Goal: Communication & Community: Answer question/provide support

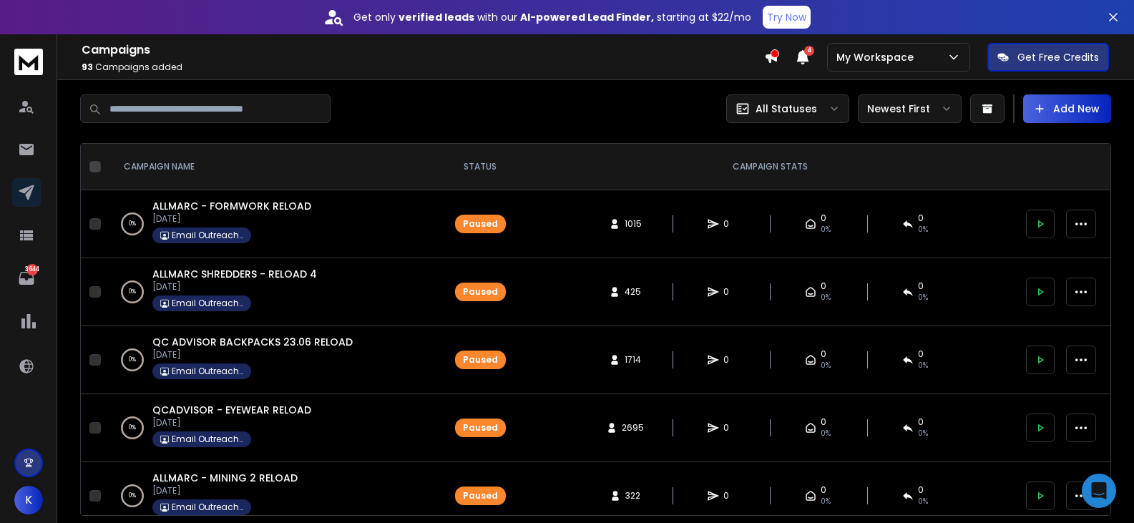
click at [621, 89] on button "Later" at bounding box center [613, 92] width 64 height 36
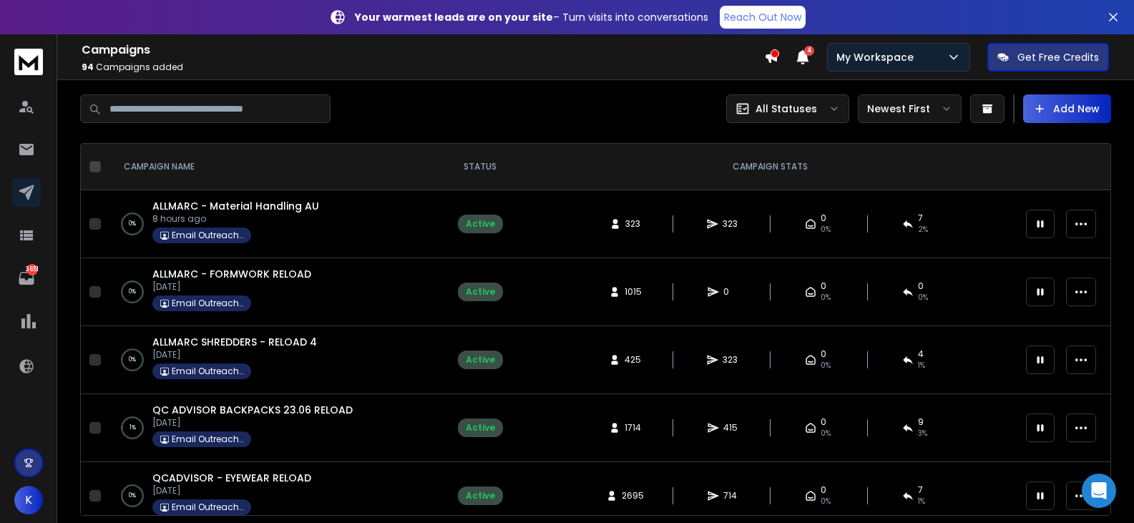
click at [884, 57] on p "My Workspace" at bounding box center [877, 57] width 83 height 14
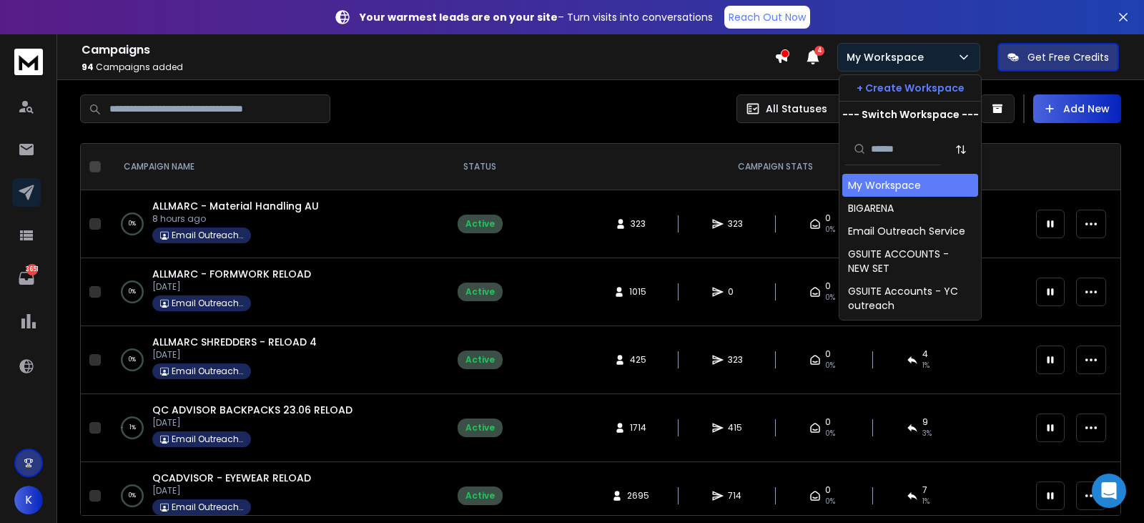
click at [884, 57] on p "My Workspace" at bounding box center [888, 57] width 83 height 14
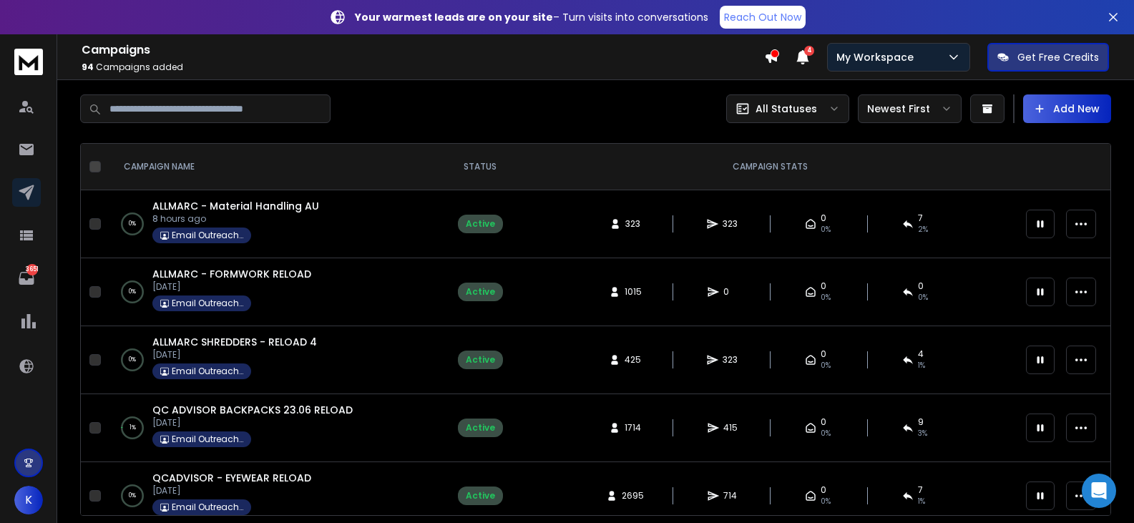
click at [896, 59] on p "My Workspace" at bounding box center [877, 57] width 83 height 14
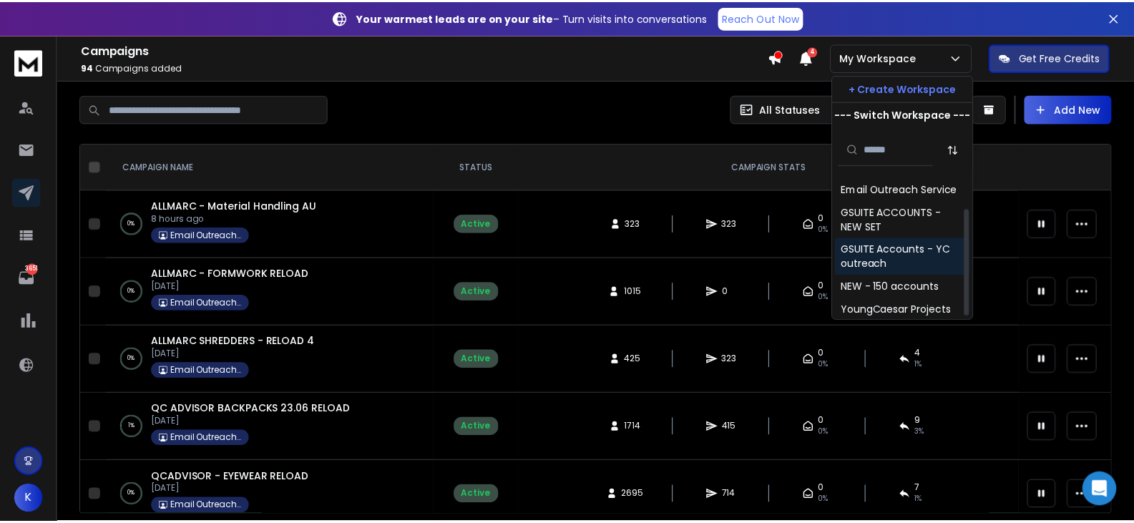
scroll to position [46, 0]
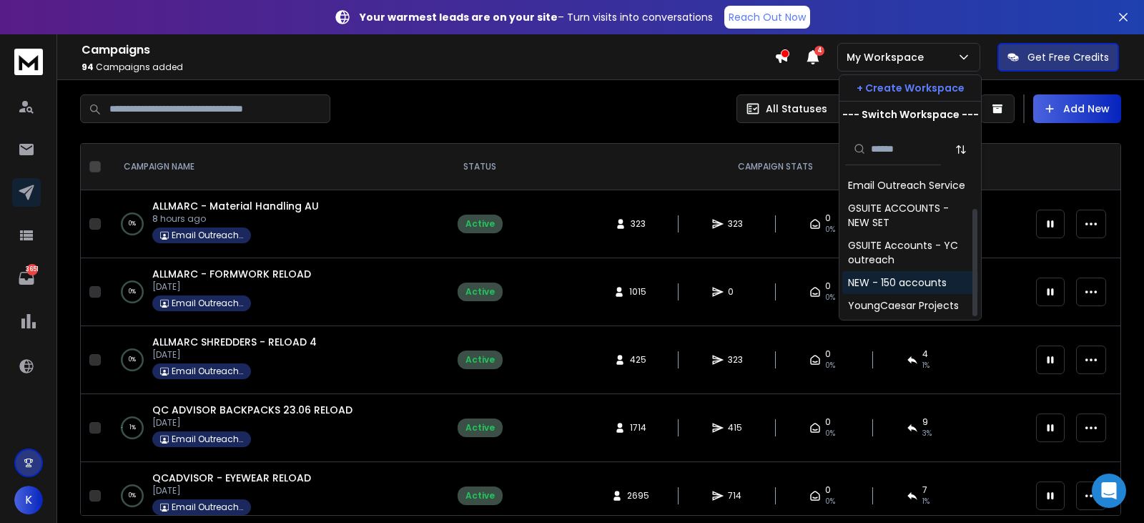
click at [913, 284] on div "NEW - 150 accounts" at bounding box center [897, 282] width 99 height 14
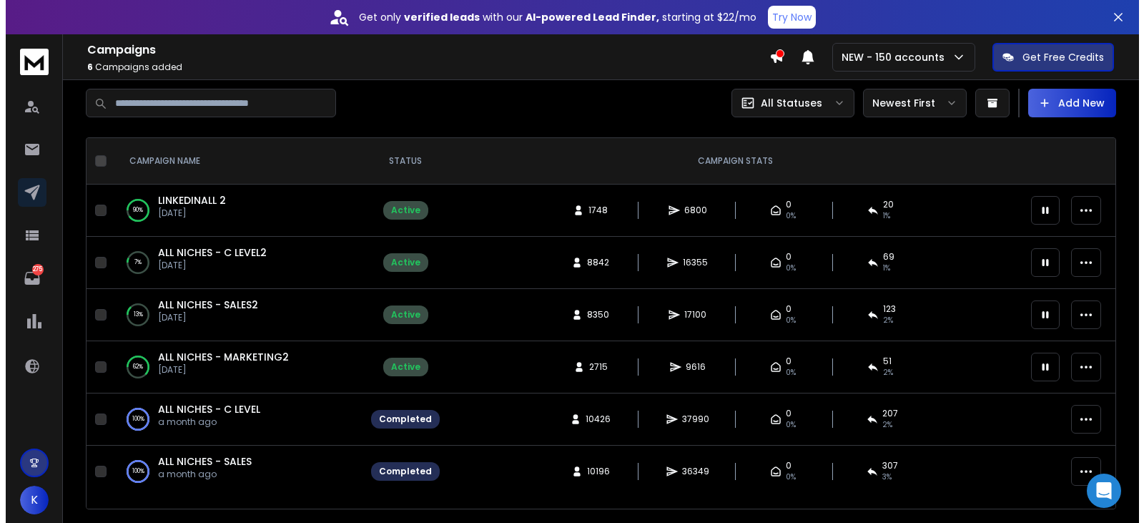
scroll to position [6, 0]
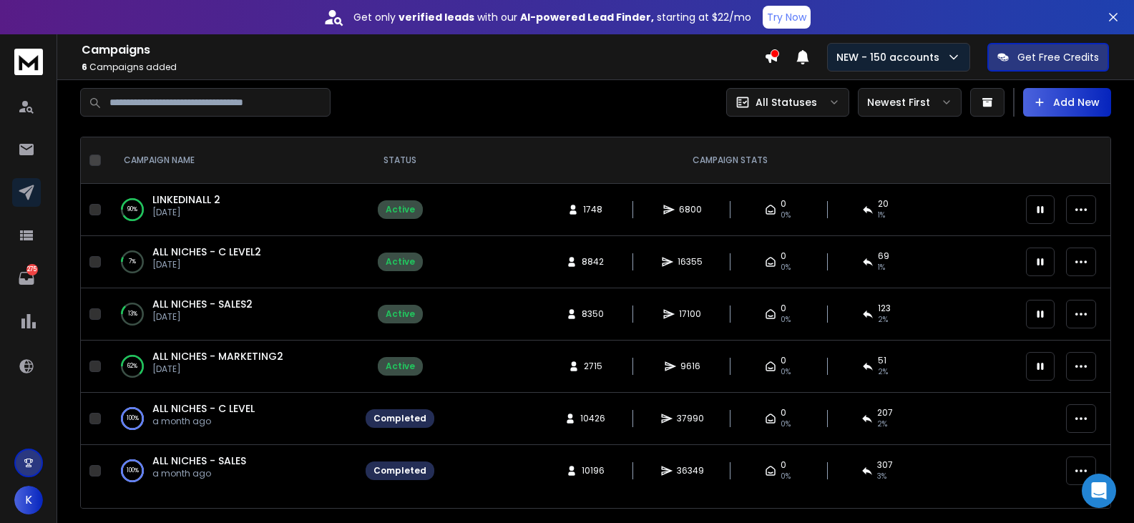
click at [911, 67] on button "NEW - 150 accounts" at bounding box center [898, 57] width 143 height 29
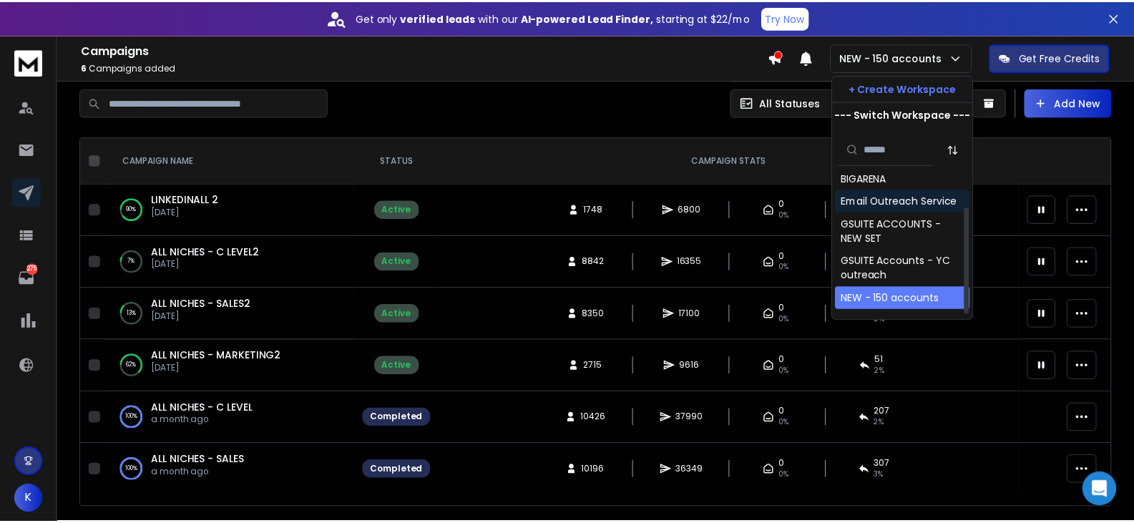
scroll to position [46, 0]
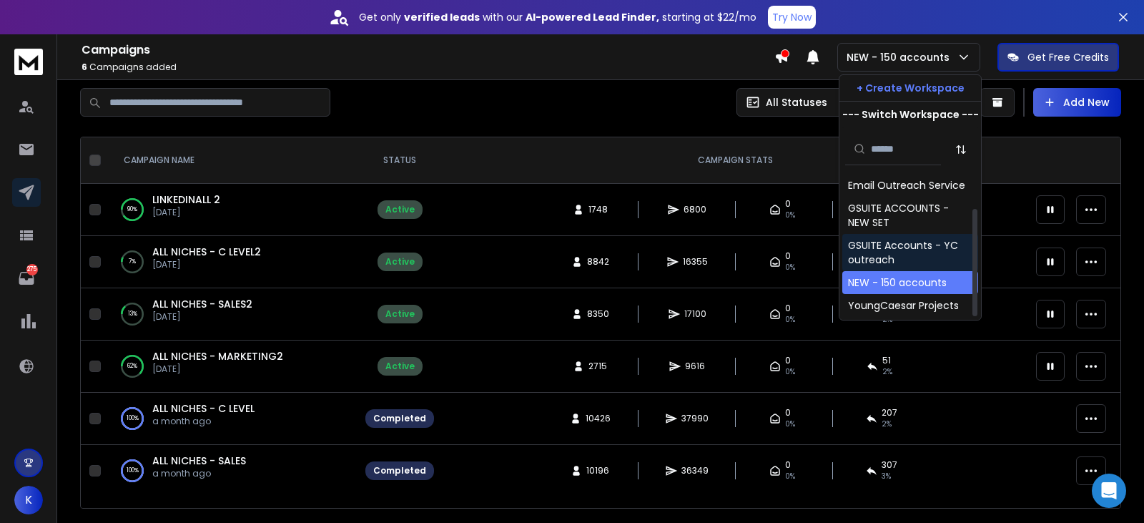
click at [912, 246] on div "GSUITE Accounts - YC outreach" at bounding box center [910, 252] width 124 height 29
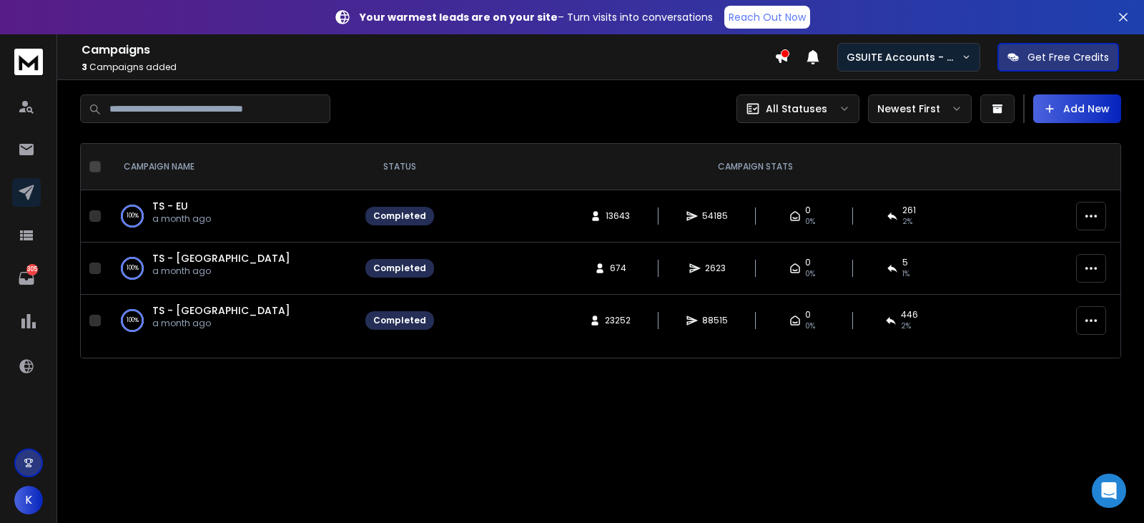
click at [932, 61] on p "GSUITE Accounts - YC outreach" at bounding box center [904, 57] width 115 height 14
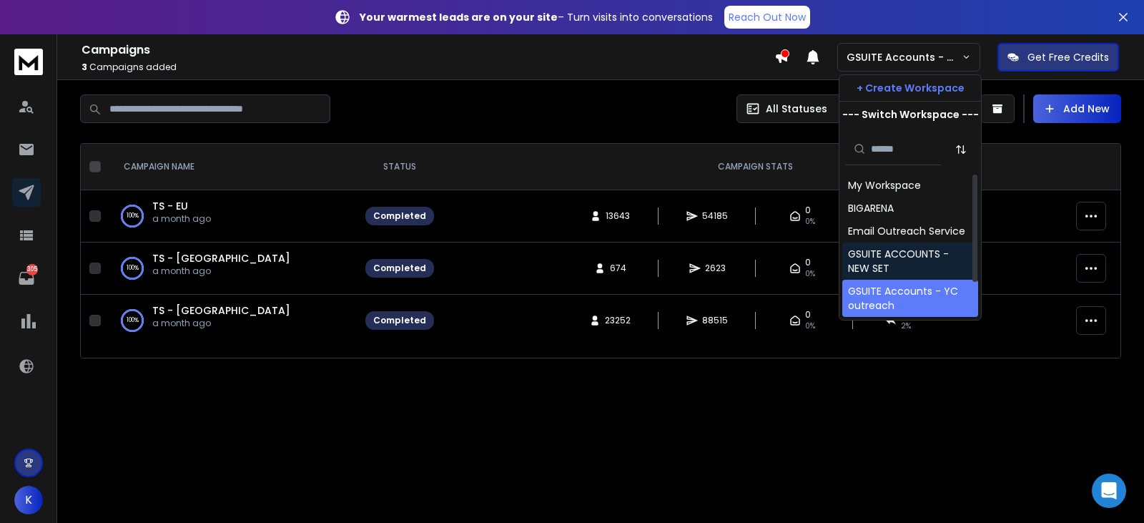
click at [906, 252] on div "GSUITE ACCOUNTS - NEW SET" at bounding box center [910, 261] width 124 height 29
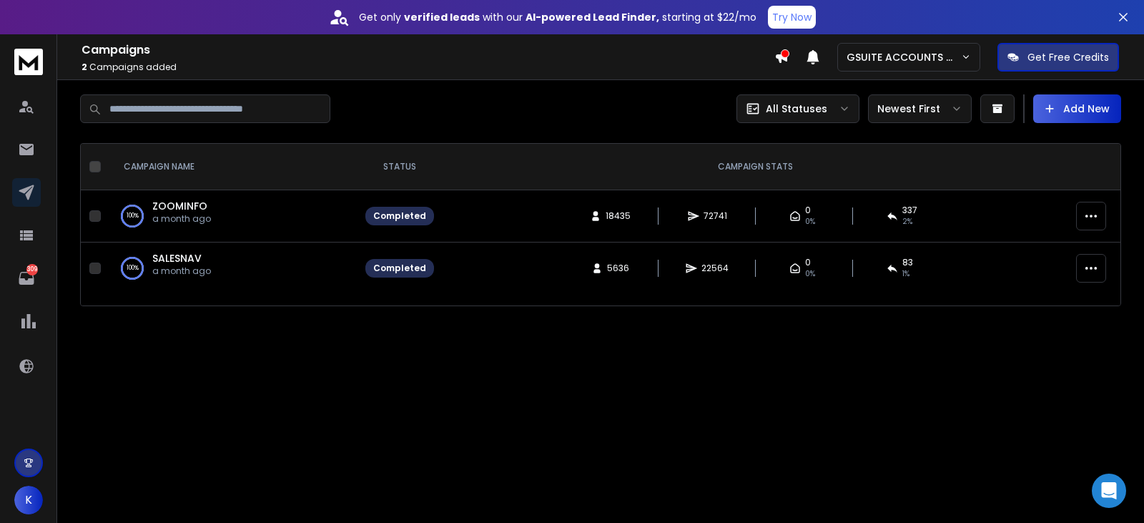
click at [198, 253] on span "SALESNAV" at bounding box center [176, 258] width 49 height 14
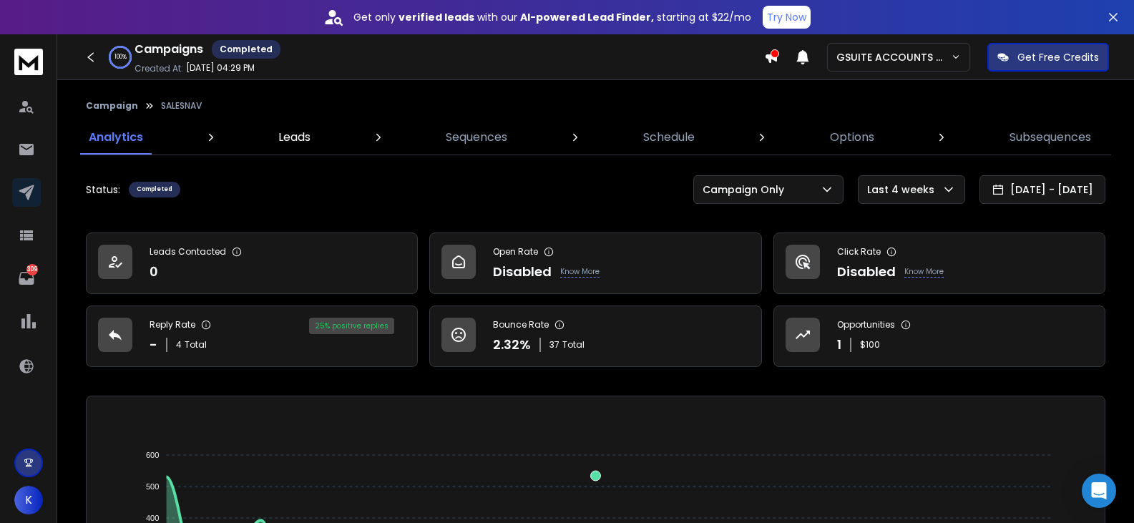
click at [310, 131] on link "Leads" at bounding box center [294, 137] width 49 height 34
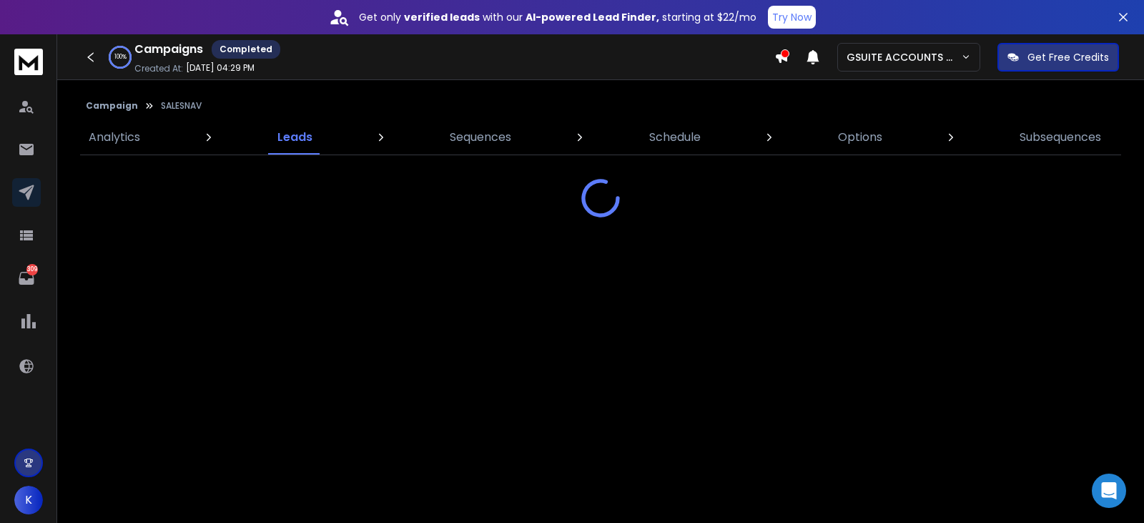
click at [820, 224] on div at bounding box center [600, 198] width 1041 height 57
click at [730, 289] on div "Get only verified leads with our AI-powered Lead Finder, starting at $22/mo Try…" at bounding box center [572, 261] width 1144 height 523
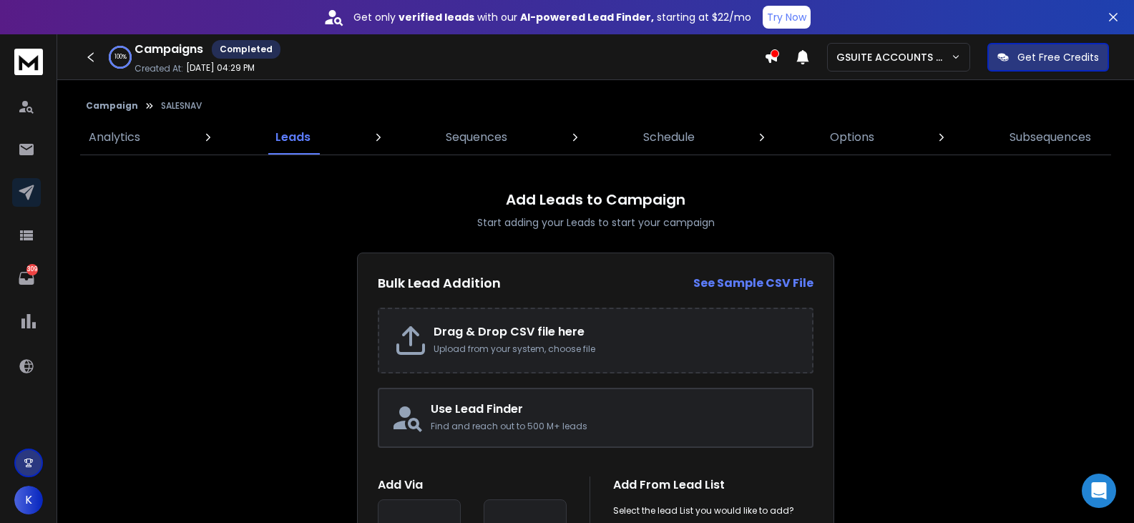
click at [911, 197] on div "Add Leads to Campaign Start adding your Leads to start your campaign Bulk Lead …" at bounding box center [595, 402] width 1019 height 455
click at [111, 136] on p "Analytics" at bounding box center [115, 137] width 52 height 17
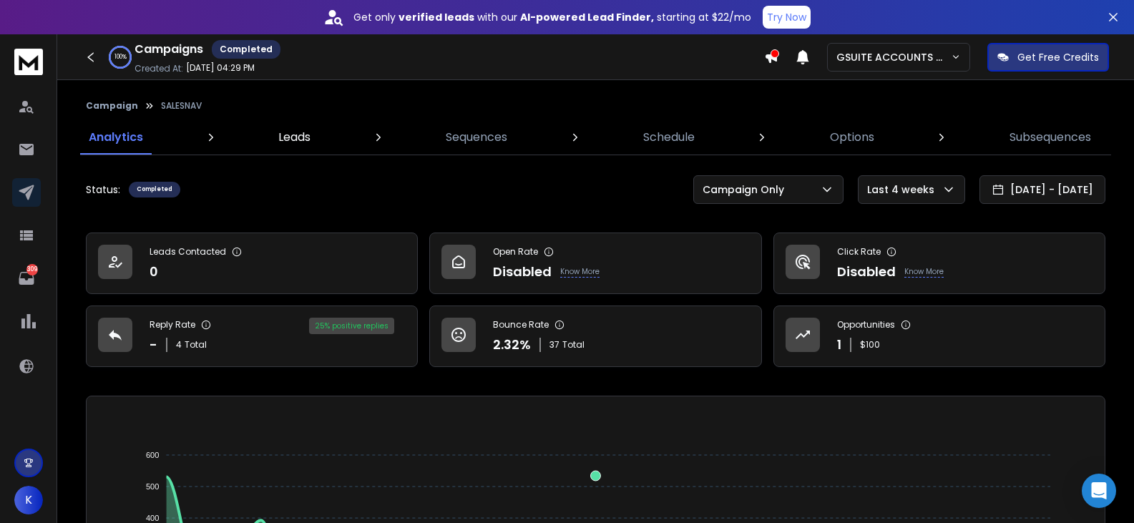
click at [316, 141] on link "Leads" at bounding box center [294, 137] width 49 height 34
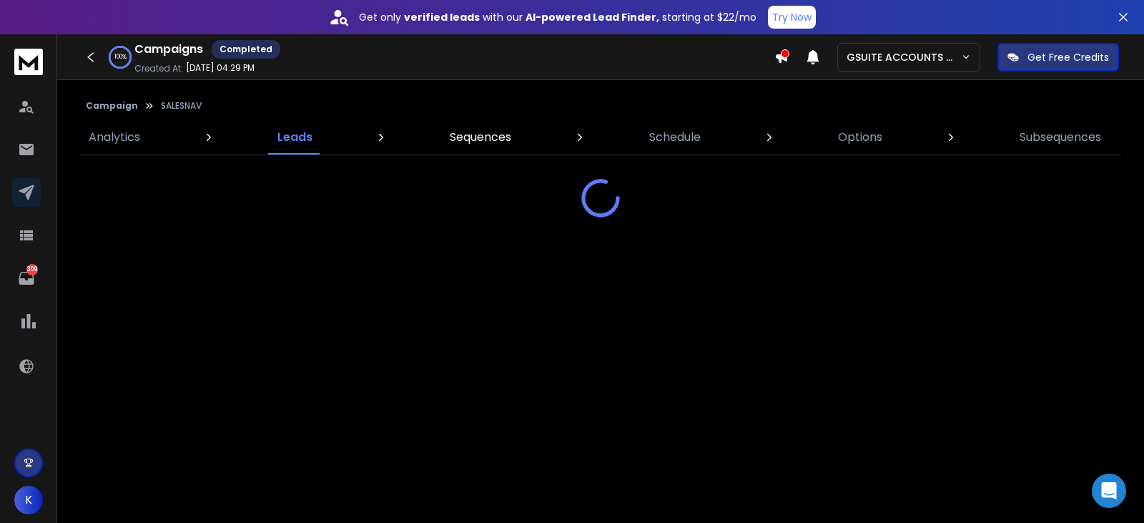
click at [506, 136] on p "Sequences" at bounding box center [481, 137] width 62 height 17
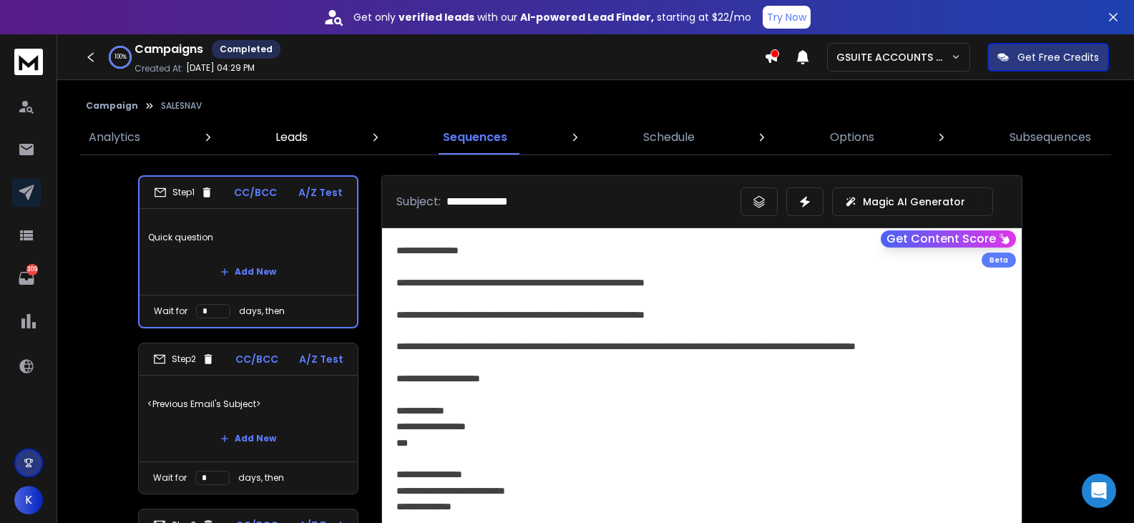
click at [290, 137] on p "Leads" at bounding box center [291, 137] width 32 height 17
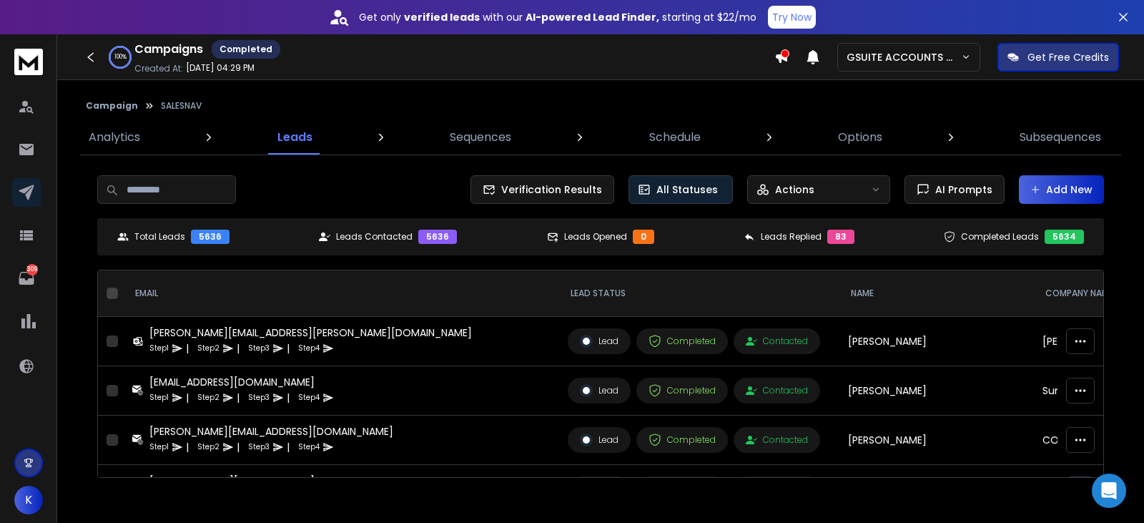
click at [705, 185] on p "All Statuses" at bounding box center [688, 189] width 62 height 14
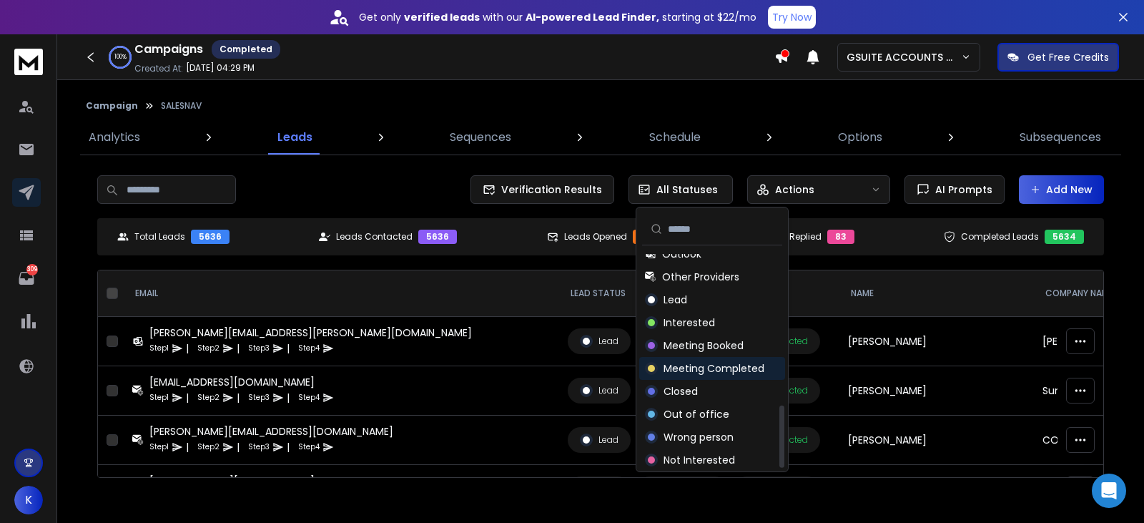
scroll to position [518, 0]
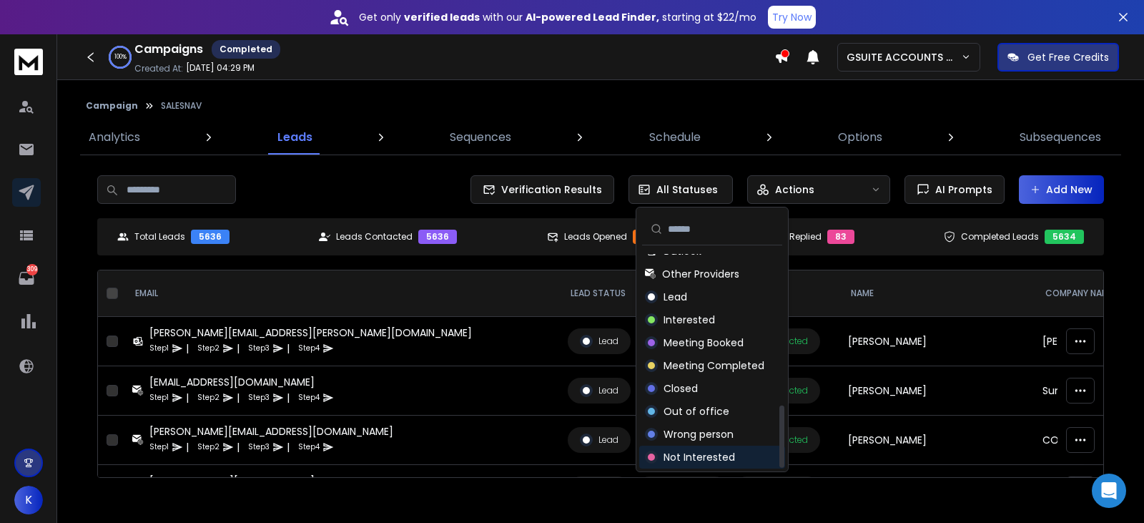
click at [729, 451] on p "Not Interested" at bounding box center [700, 457] width 72 height 14
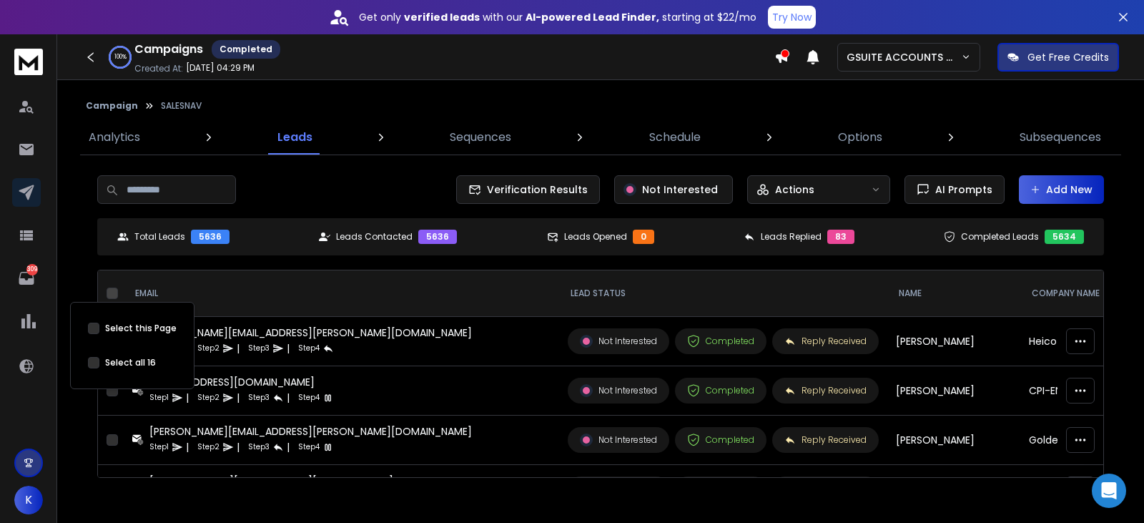
click at [93, 362] on button "Select this Page" at bounding box center [93, 362] width 11 height 11
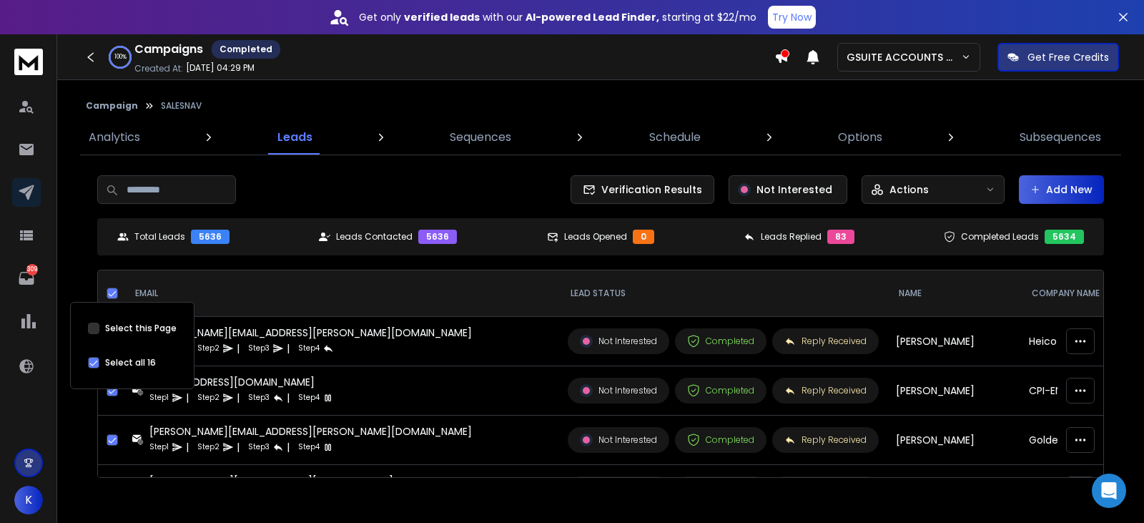
click at [113, 363] on label "Select all 16" at bounding box center [130, 362] width 51 height 11
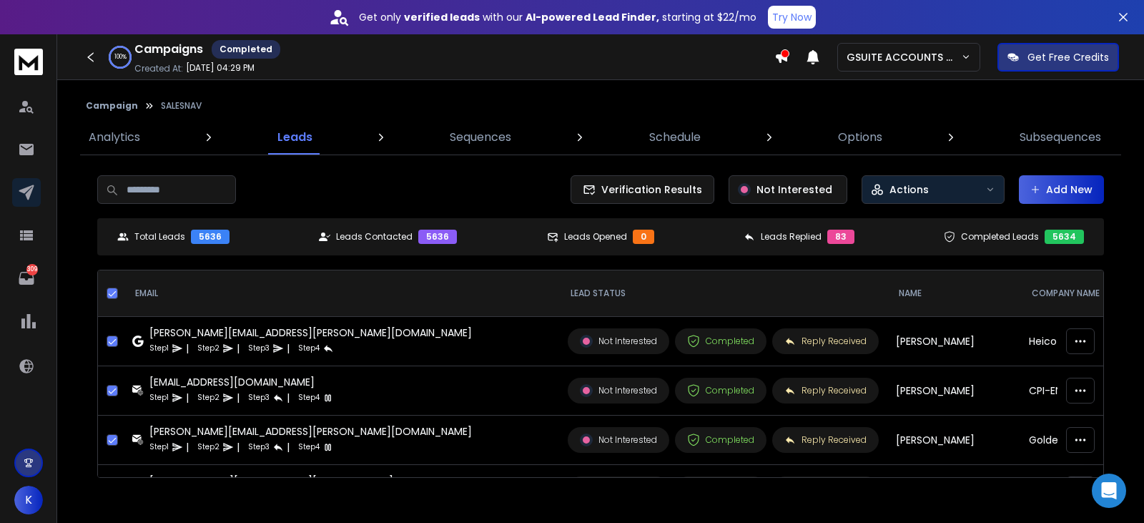
click at [898, 180] on button "Actions" at bounding box center [933, 189] width 143 height 29
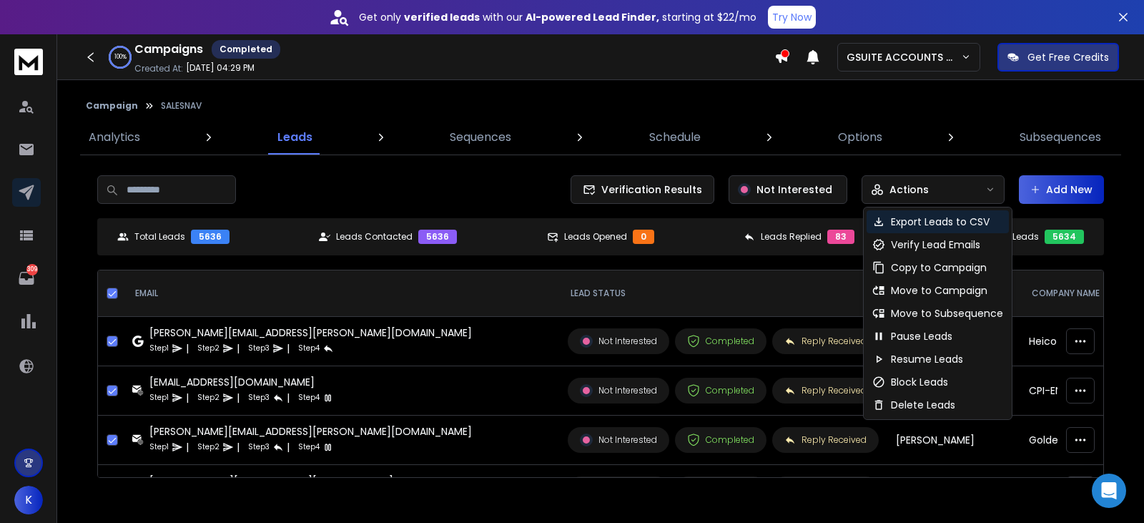
click at [922, 222] on p "Export Leads to CSV" at bounding box center [940, 222] width 99 height 14
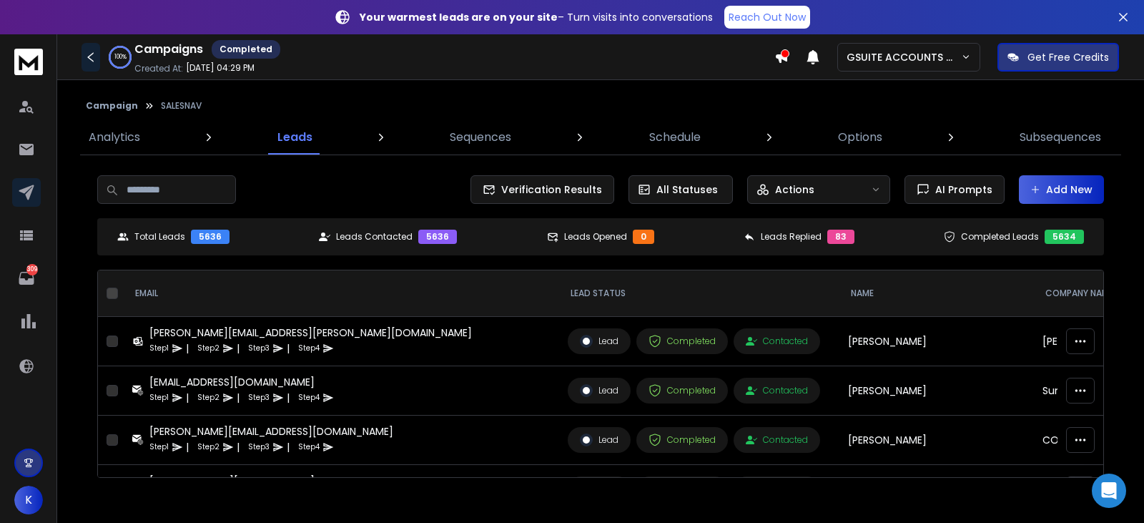
click at [89, 53] on icon at bounding box center [90, 57] width 13 height 13
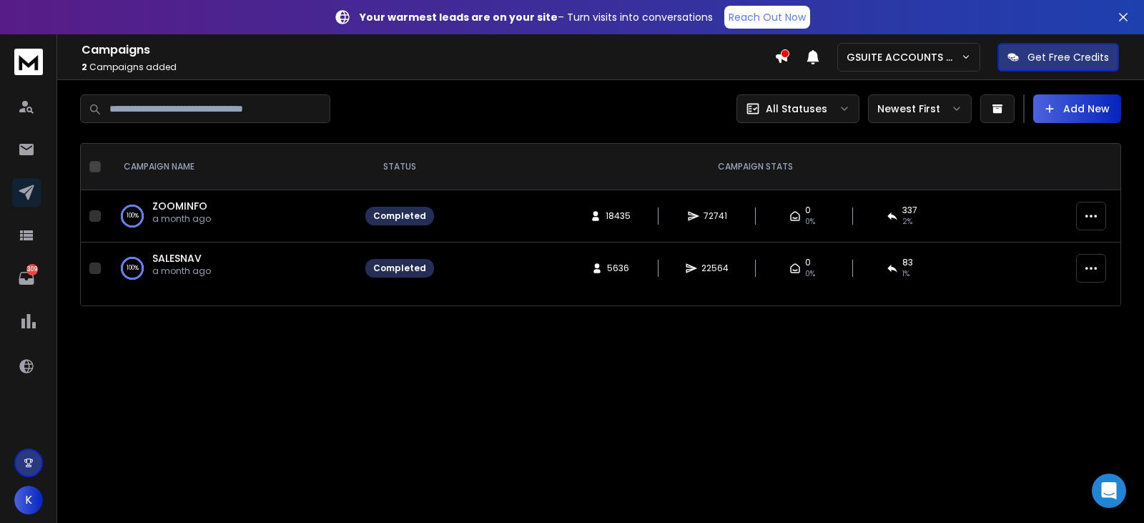
click at [193, 257] on span "SALESNAV" at bounding box center [176, 258] width 49 height 14
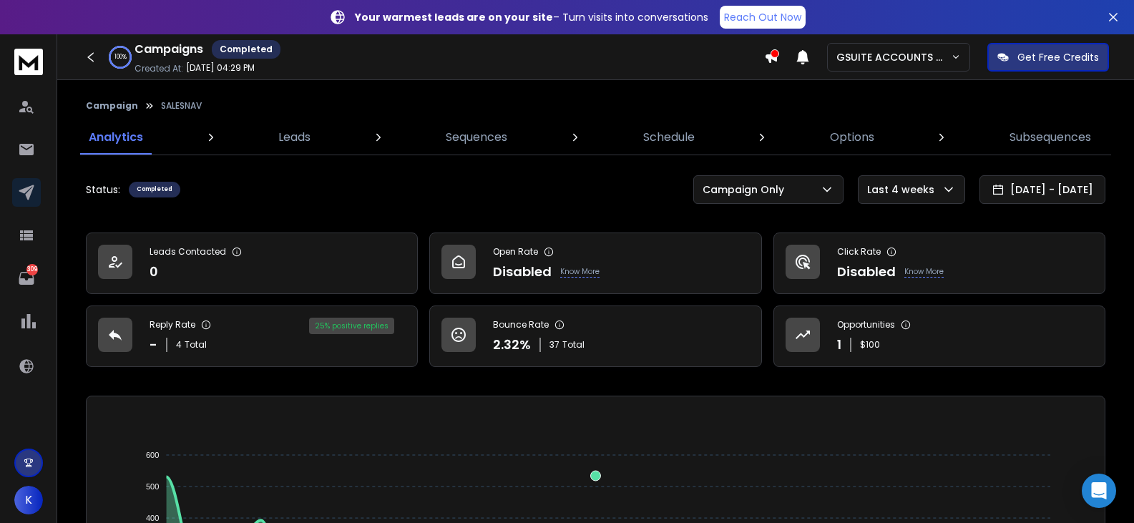
click at [321, 138] on div "Analytics Leads Sequences Schedule Options Subsequences" at bounding box center [589, 137] width 1019 height 34
click at [312, 142] on link "Leads" at bounding box center [294, 137] width 49 height 34
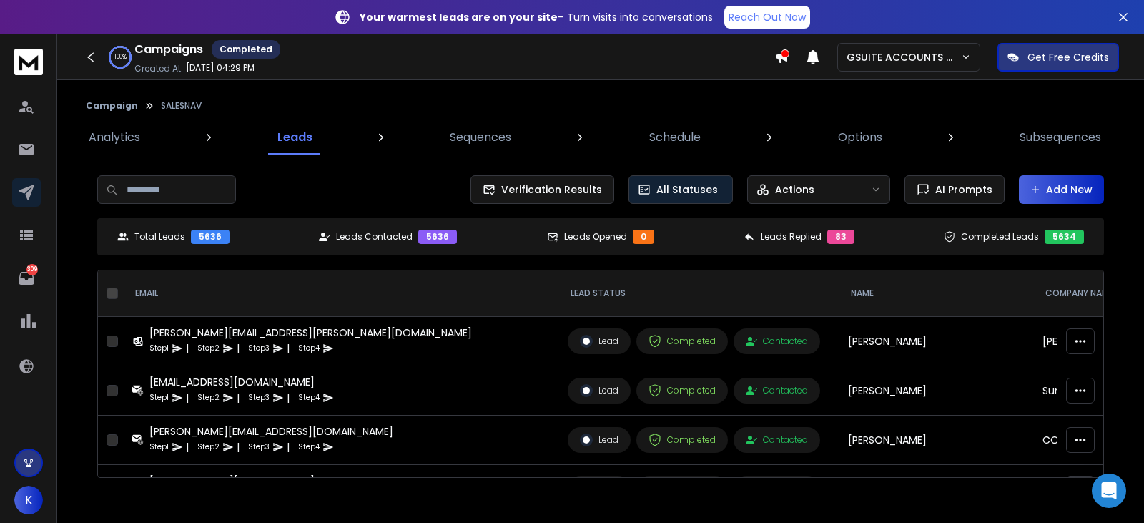
click at [651, 184] on icon "button" at bounding box center [644, 189] width 13 height 13
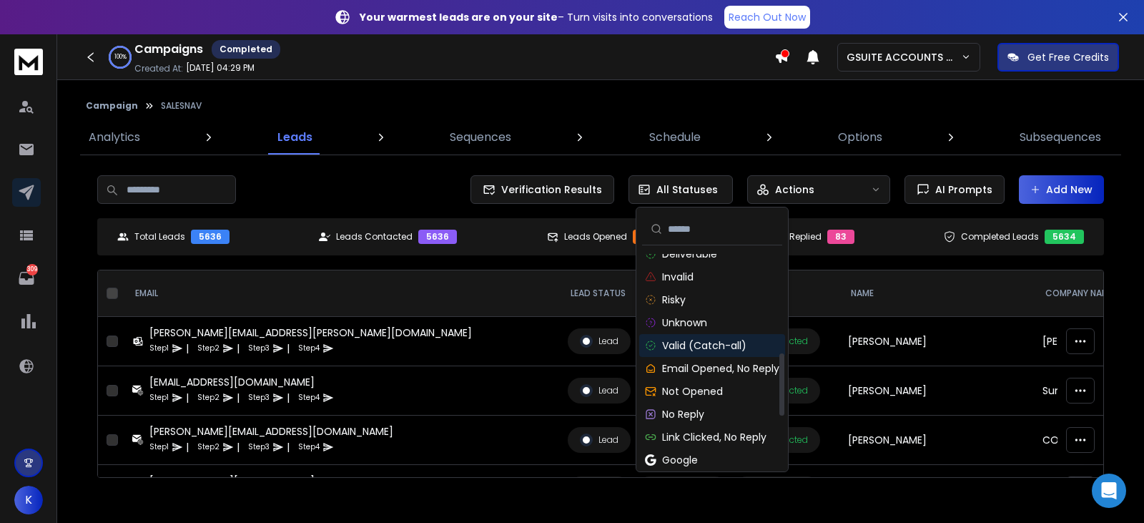
scroll to position [518, 0]
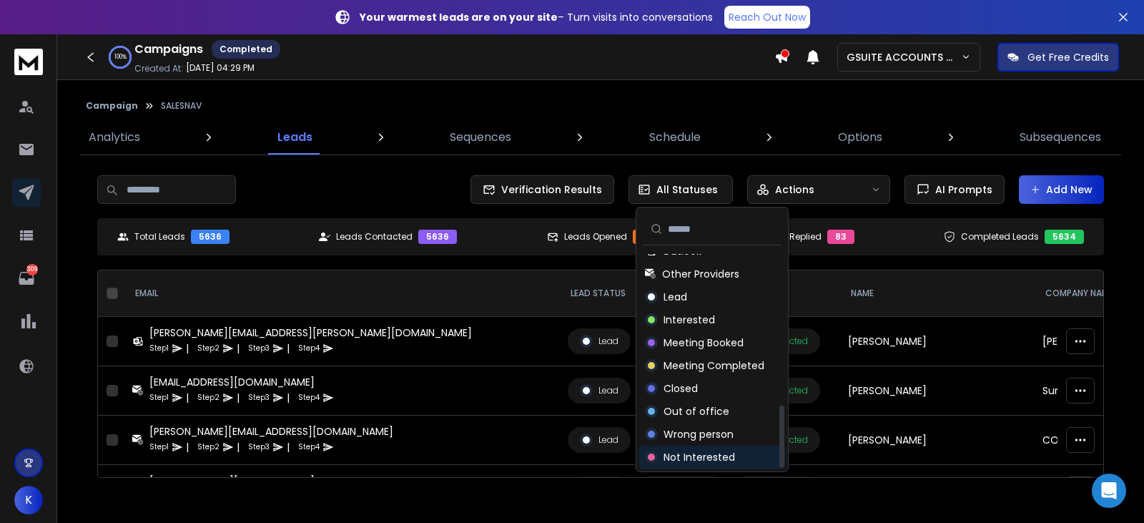
click at [715, 452] on p "Not Interested" at bounding box center [700, 457] width 72 height 14
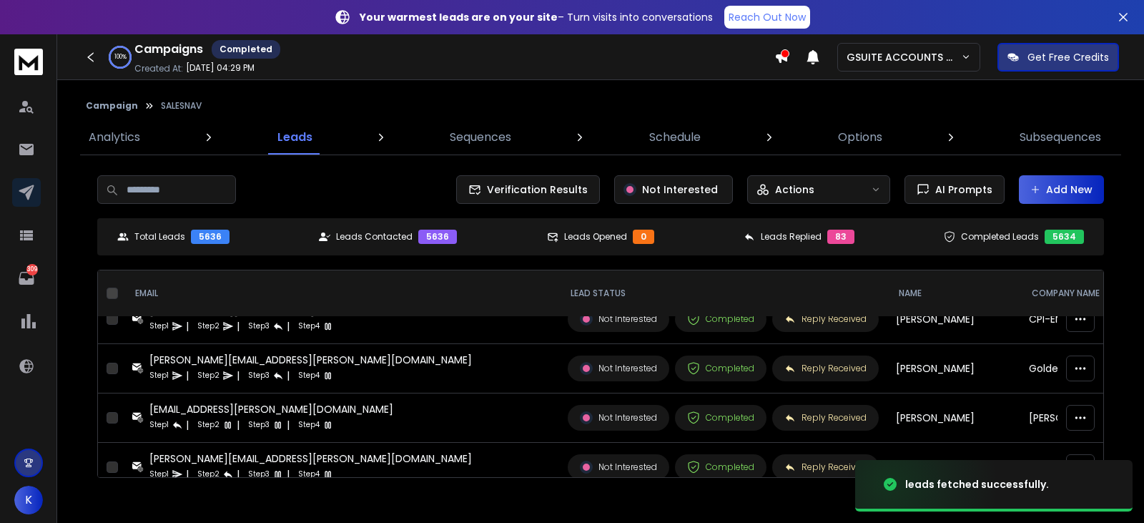
scroll to position [0, 0]
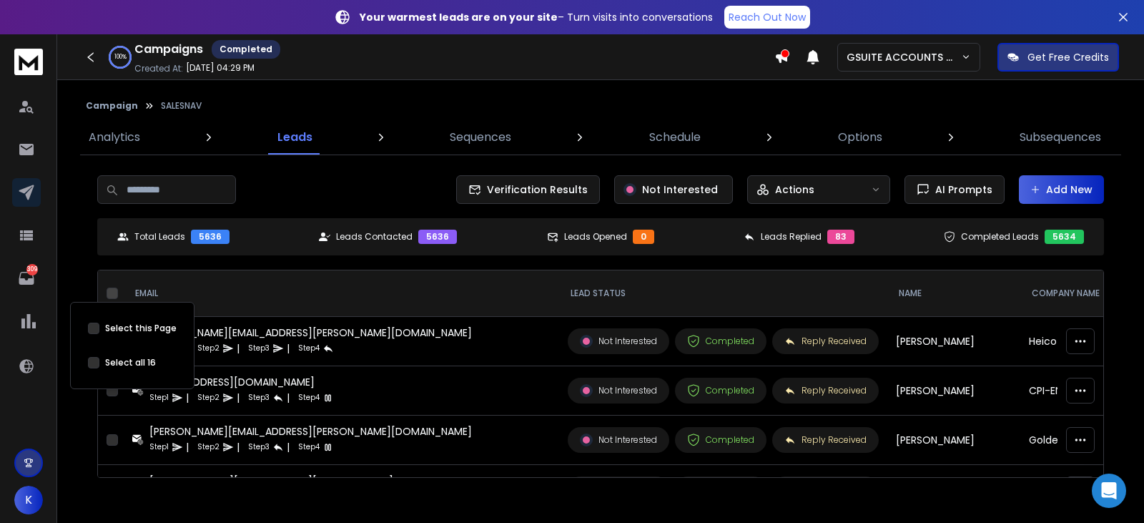
click at [97, 363] on button "Select this Page" at bounding box center [93, 362] width 11 height 11
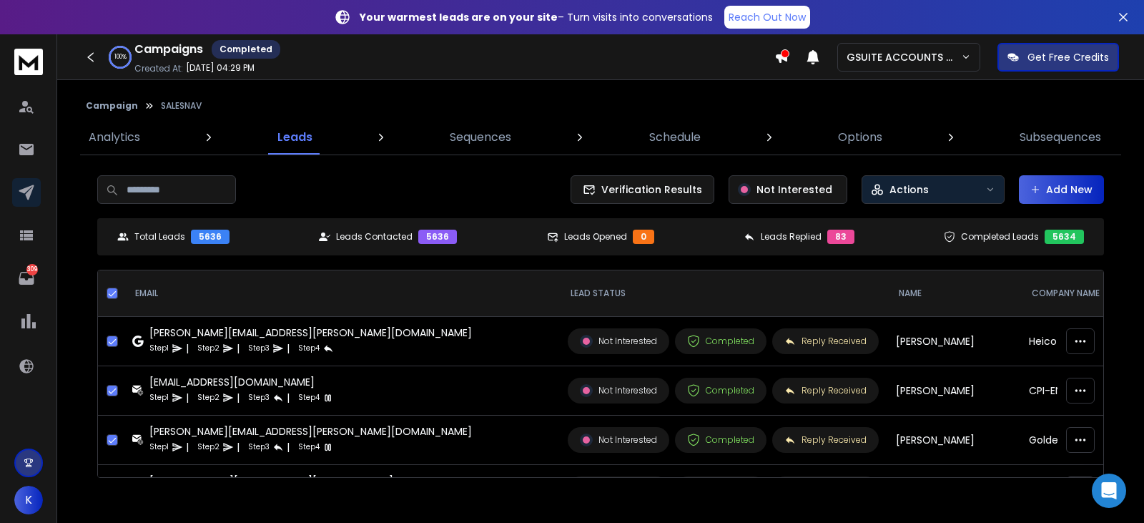
click at [924, 189] on p "Actions" at bounding box center [909, 189] width 39 height 14
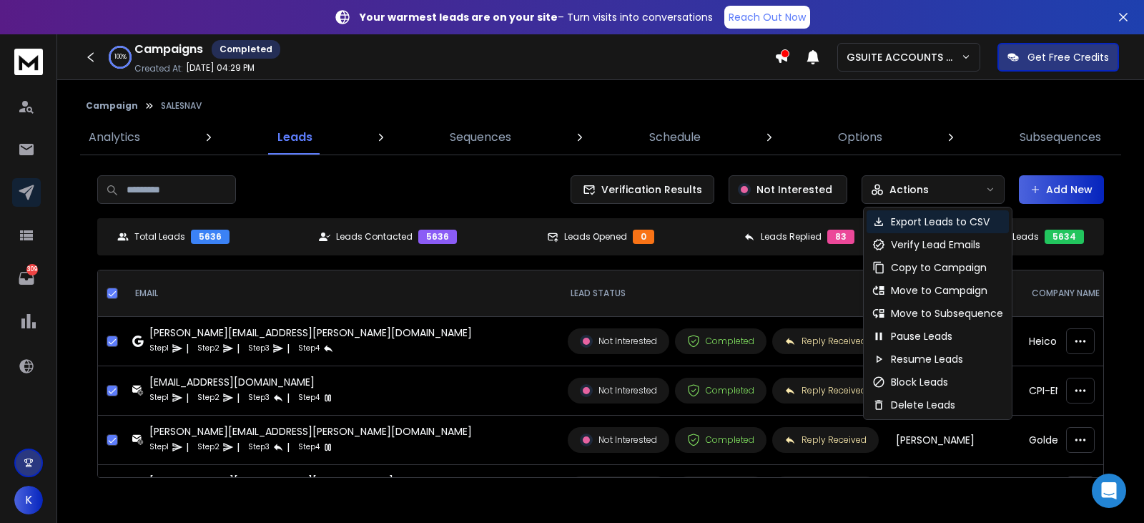
click at [929, 225] on p "Export Leads to CSV" at bounding box center [940, 222] width 99 height 14
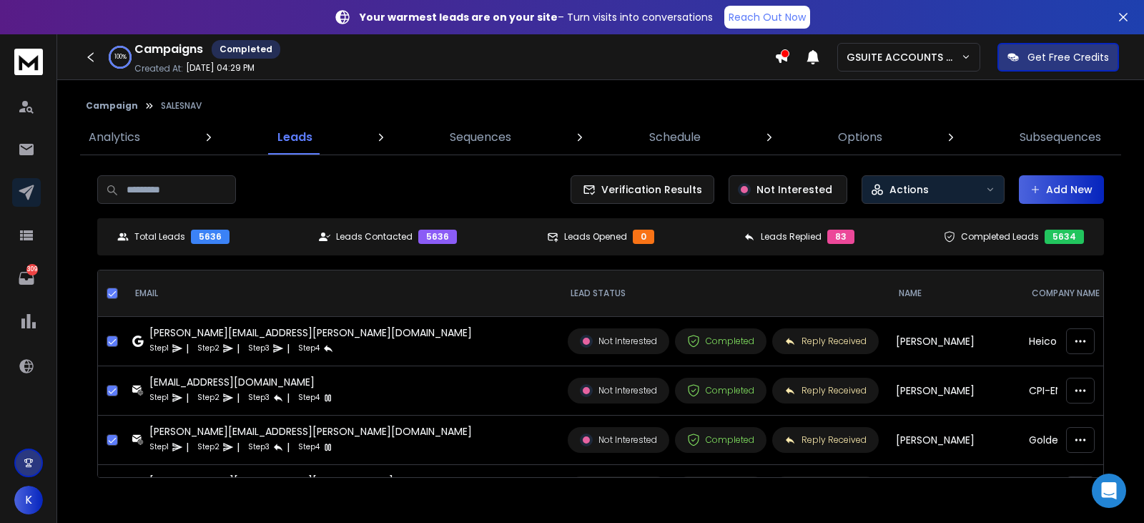
click at [914, 189] on p "Actions" at bounding box center [909, 189] width 39 height 14
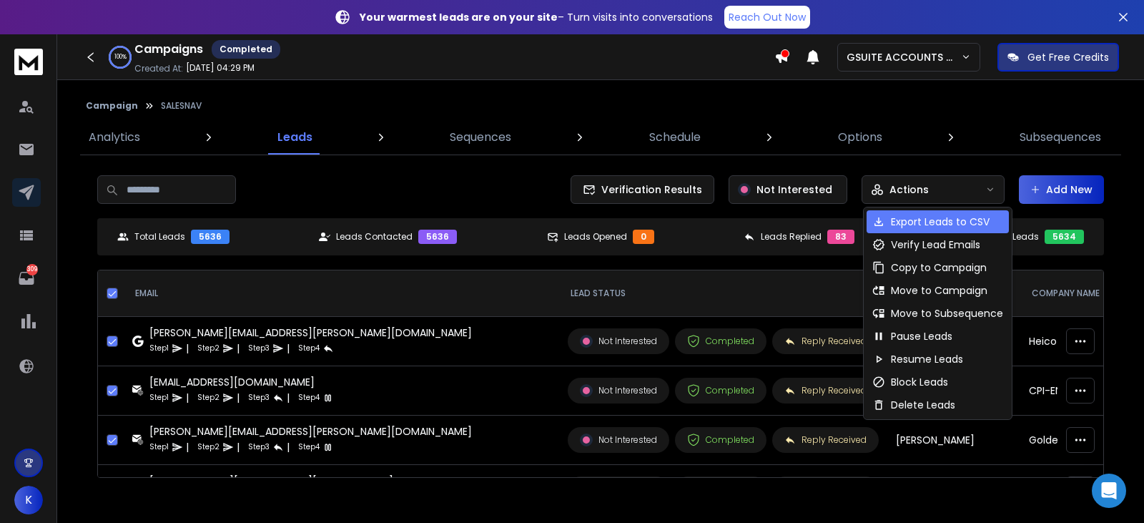
click at [923, 222] on p "Export Leads to CSV" at bounding box center [940, 222] width 99 height 14
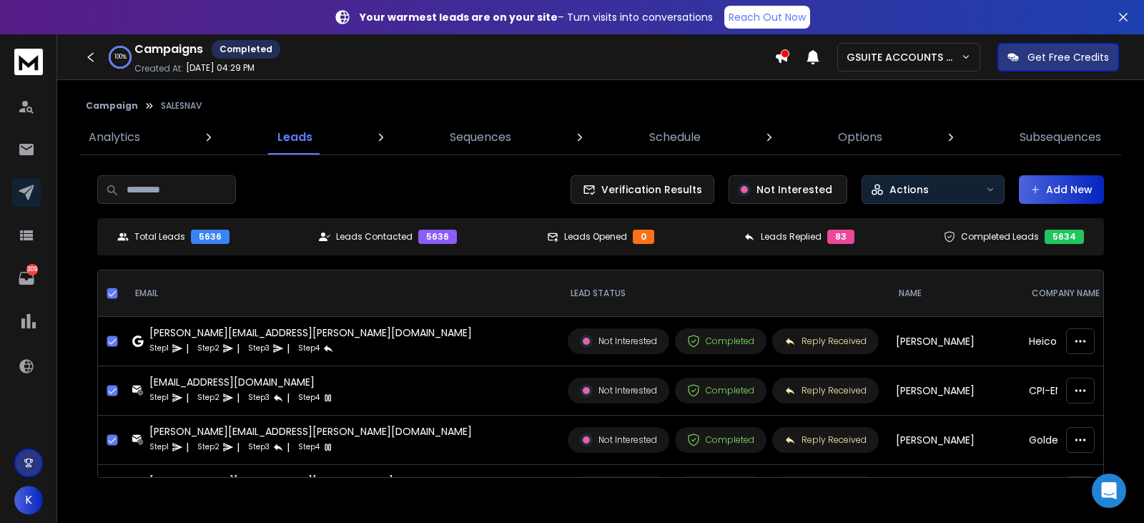
click at [889, 189] on div "Actions" at bounding box center [925, 189] width 109 height 14
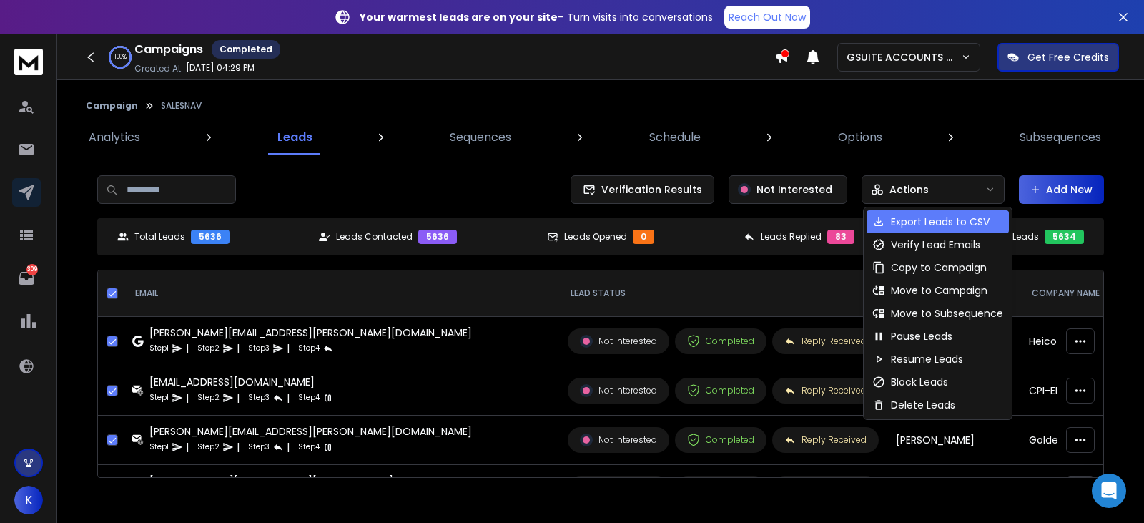
click at [899, 226] on p "Export Leads to CSV" at bounding box center [940, 222] width 99 height 14
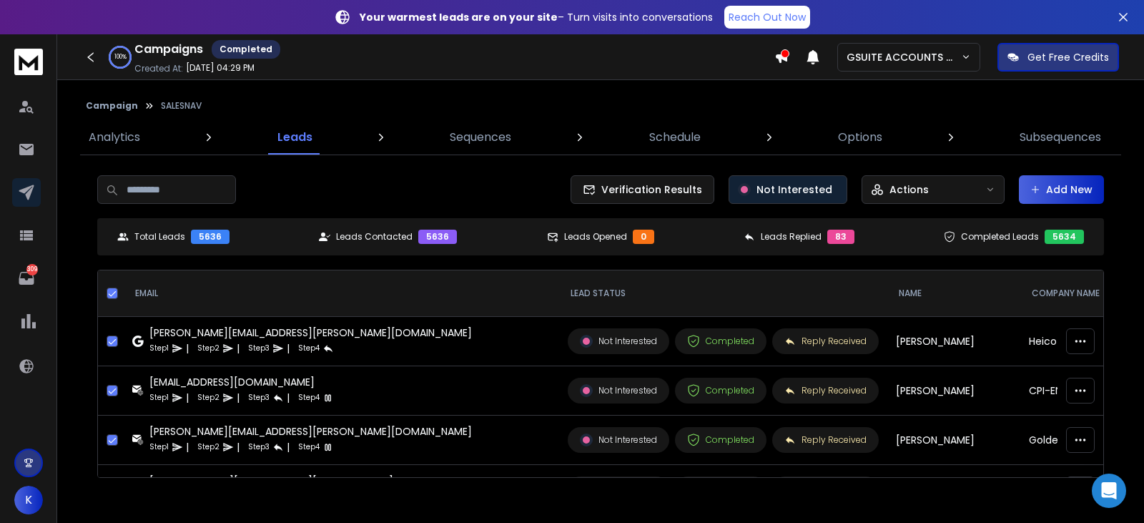
click at [758, 188] on div "Not Interested" at bounding box center [785, 189] width 94 height 14
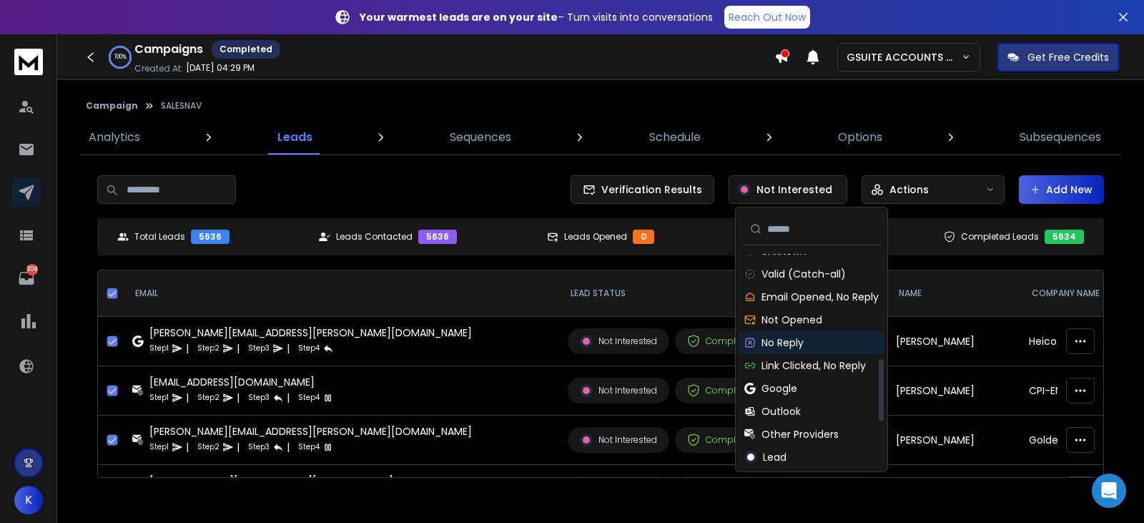
scroll to position [518, 0]
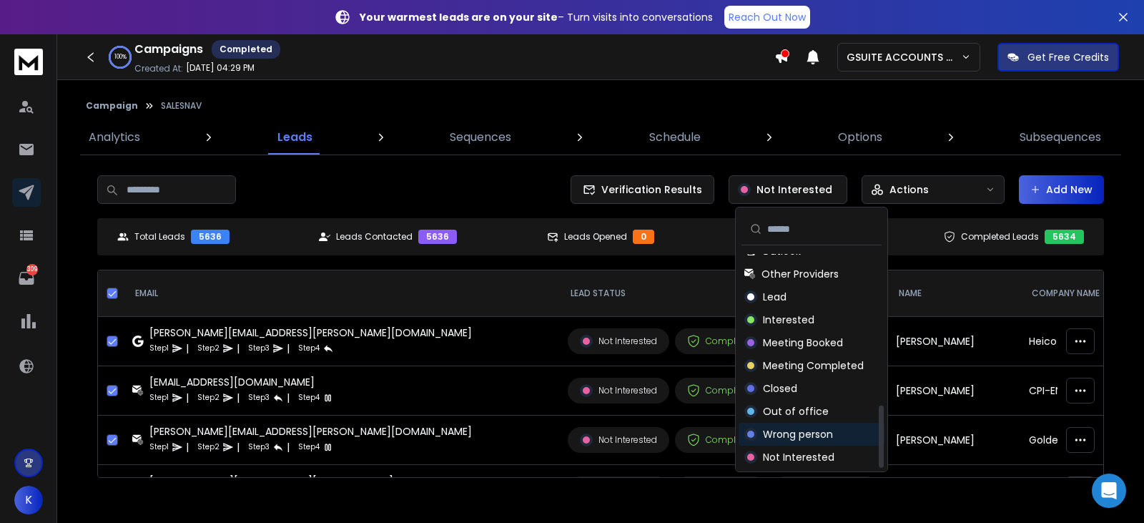
click at [808, 431] on p "Wrong person" at bounding box center [798, 434] width 70 height 14
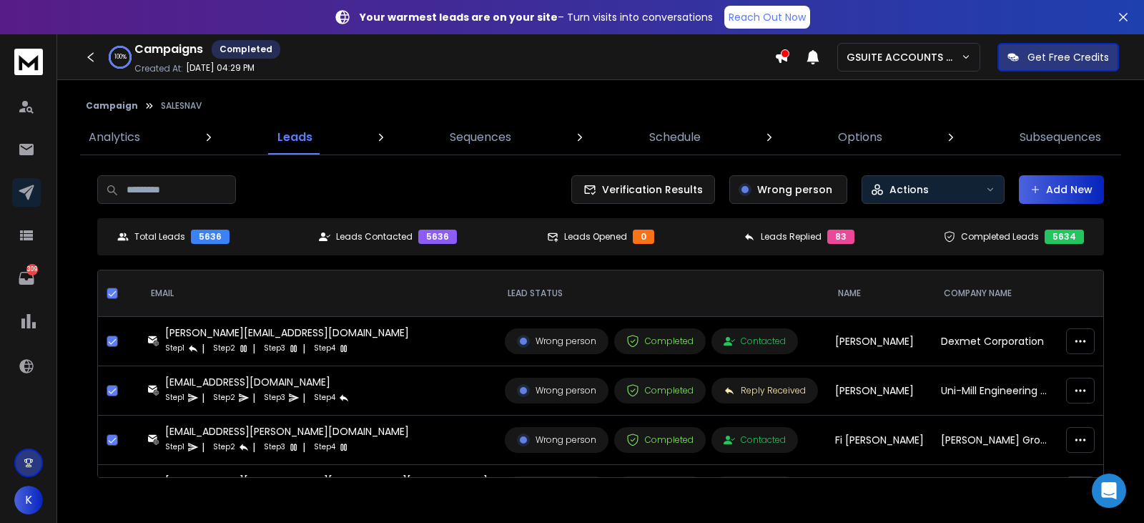
click at [913, 187] on p "Actions" at bounding box center [909, 189] width 39 height 14
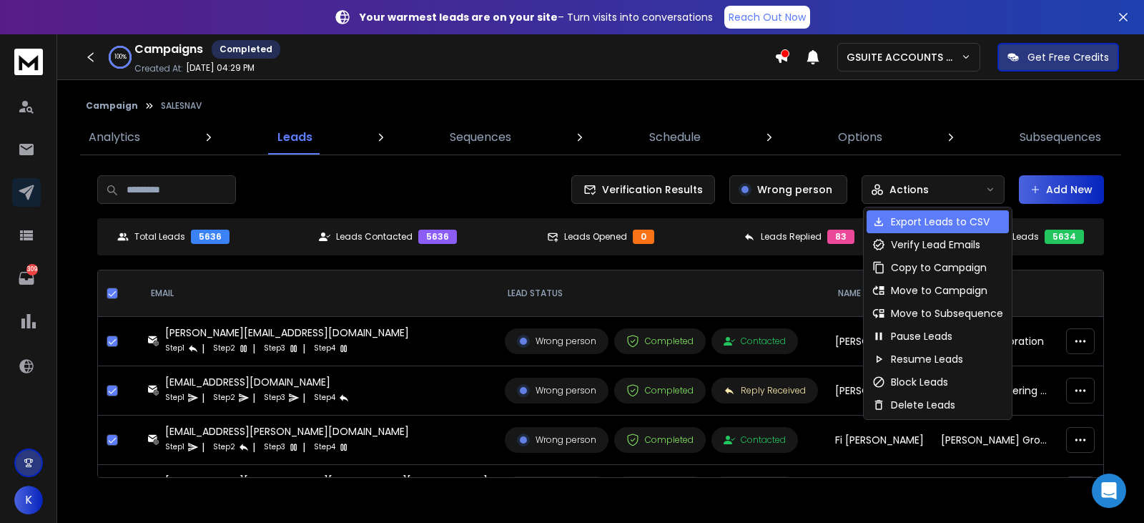
click at [911, 228] on p "Export Leads to CSV" at bounding box center [940, 222] width 99 height 14
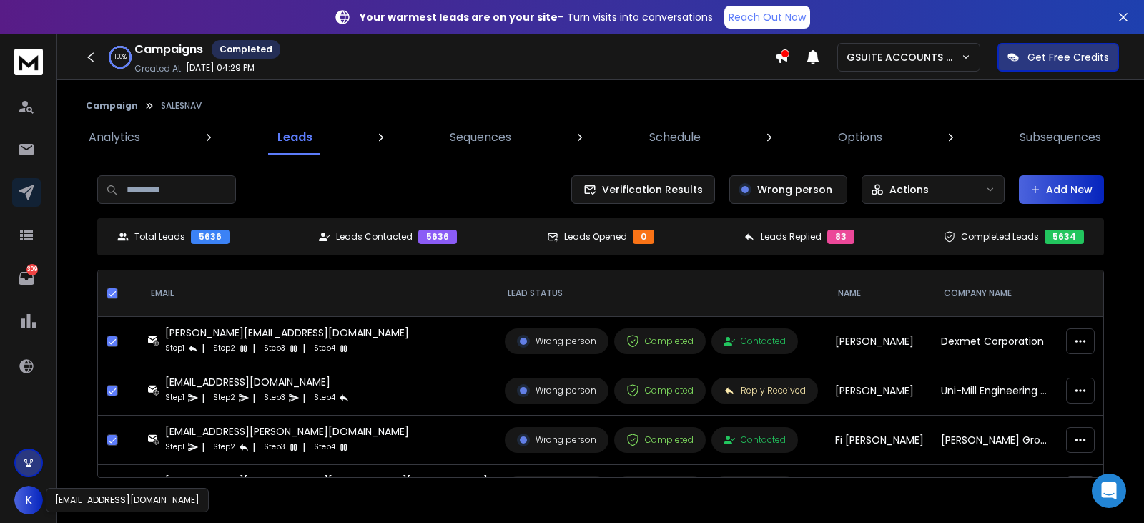
click at [23, 505] on span "K" at bounding box center [28, 500] width 29 height 29
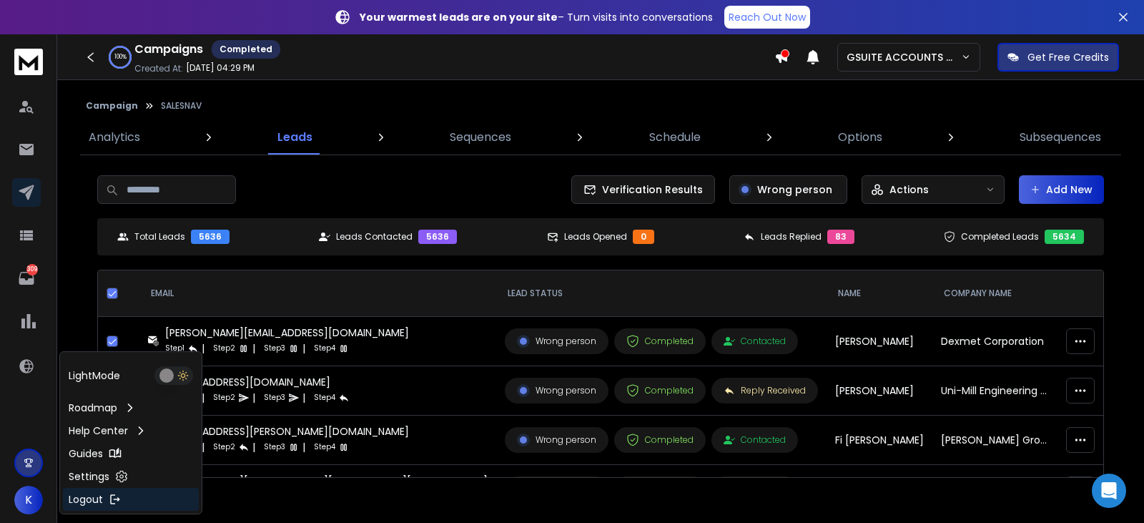
click at [84, 504] on p "Logout" at bounding box center [86, 499] width 34 height 14
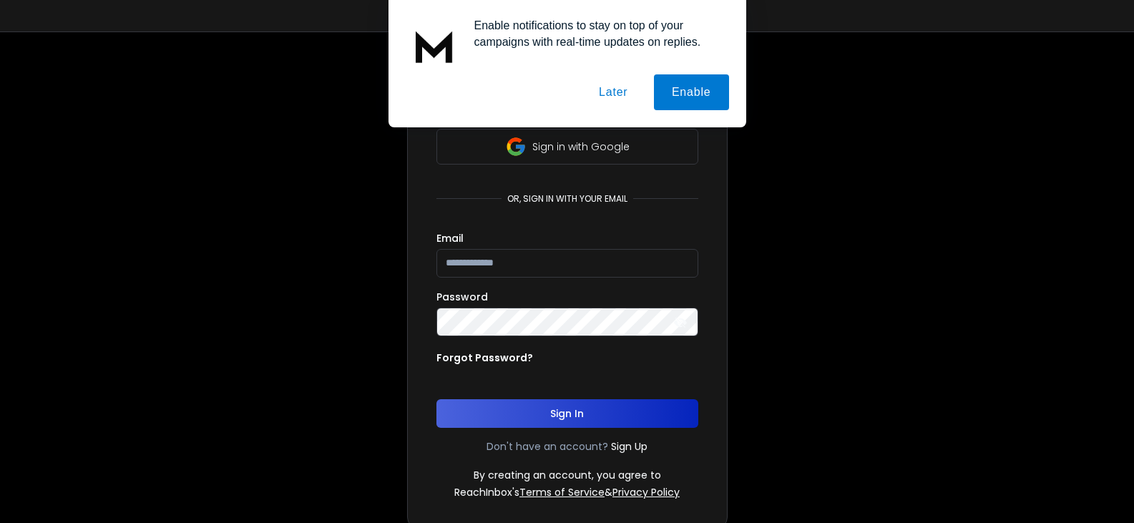
type input "**********"
click at [612, 90] on button "Later" at bounding box center [613, 92] width 64 height 36
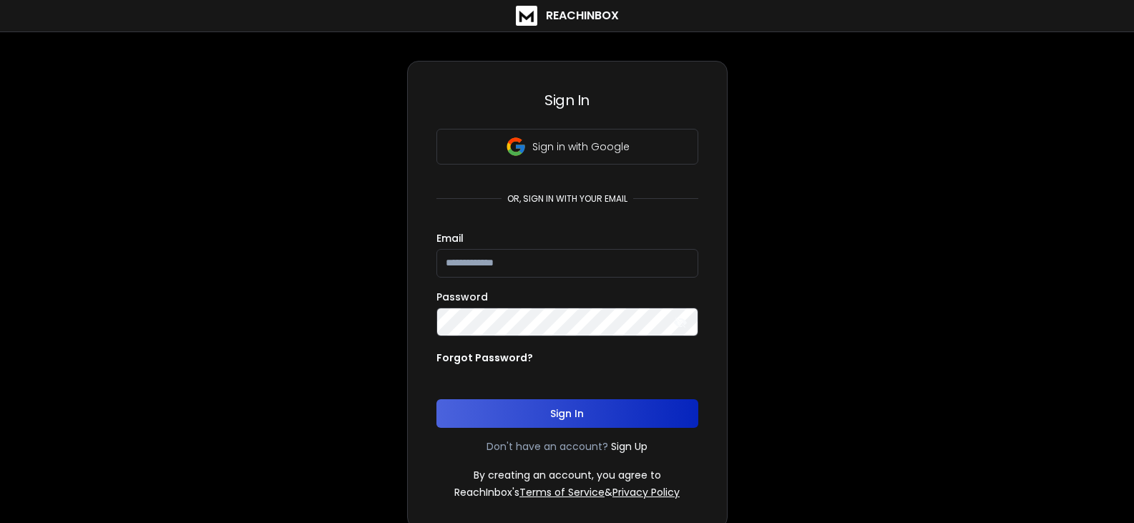
type input "**********"
click at [524, 407] on button "Sign In" at bounding box center [567, 413] width 262 height 29
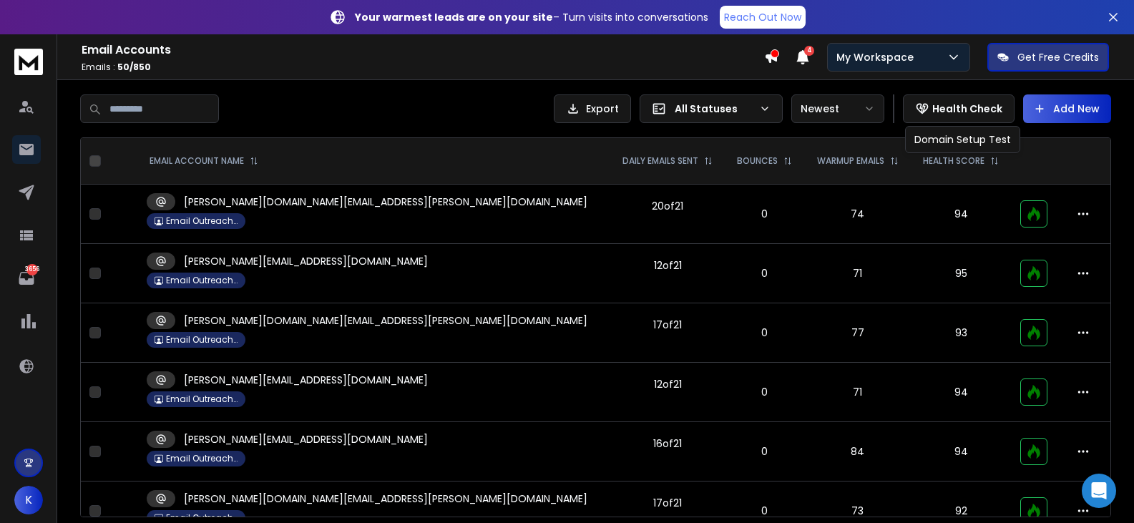
click at [920, 57] on div "My Workspace" at bounding box center [898, 57] width 124 height 14
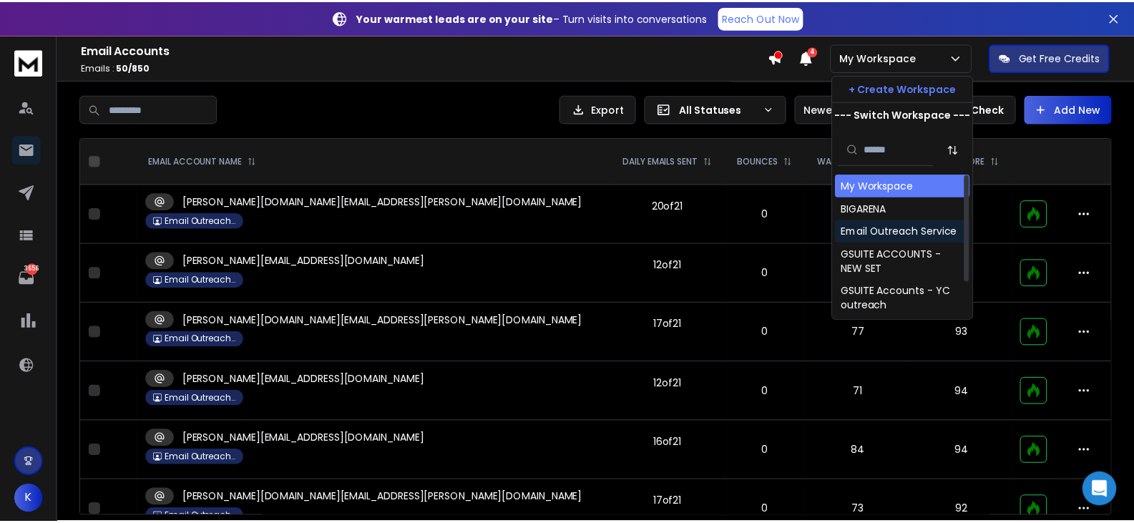
scroll to position [46, 0]
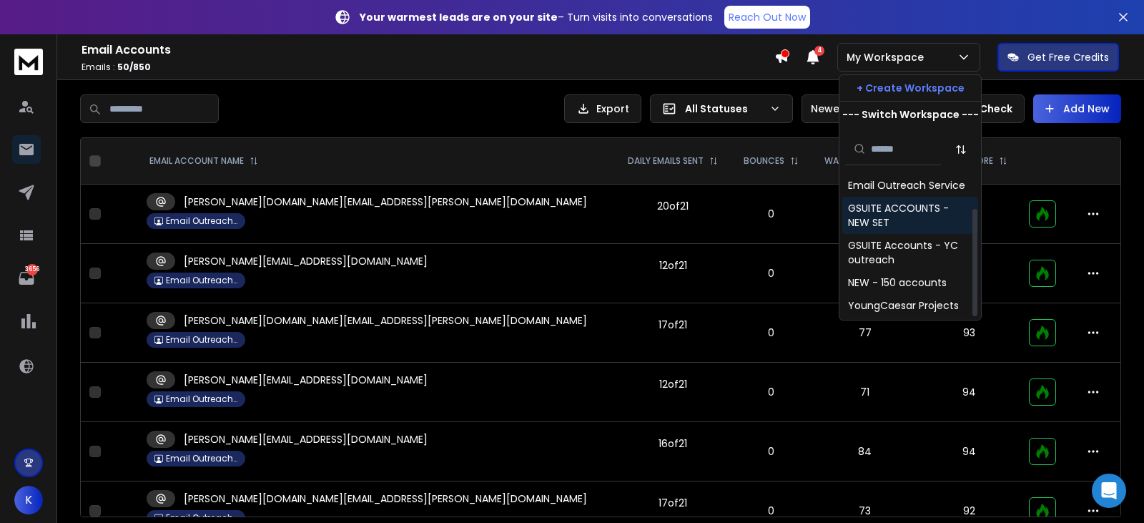
click at [897, 220] on div "GSUITE ACCOUNTS - NEW SET" at bounding box center [910, 215] width 124 height 29
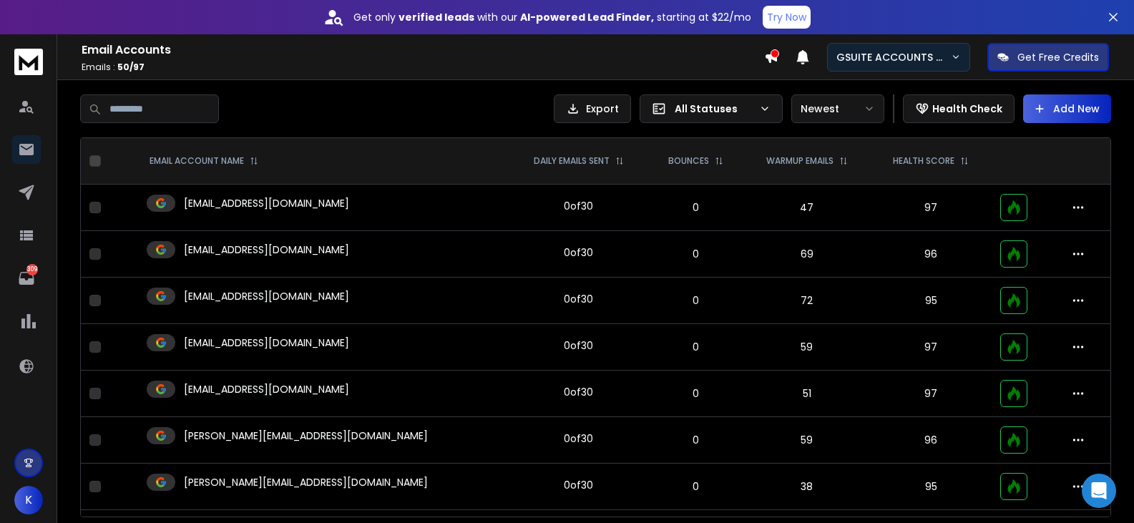
click at [886, 65] on button "GSUITE ACCOUNTS - NEW SET" at bounding box center [898, 57] width 143 height 29
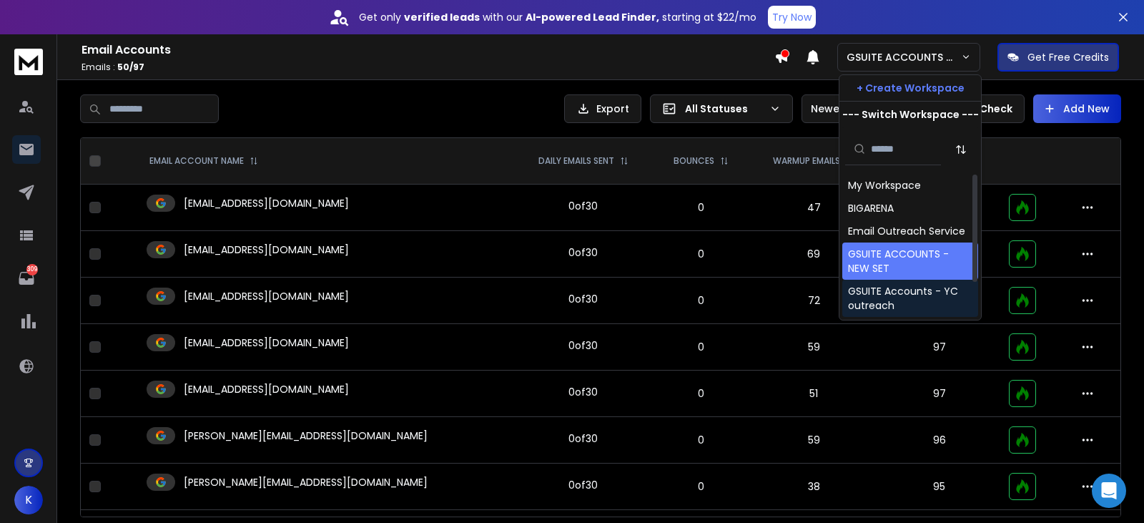
click at [909, 299] on div "GSUITE Accounts - YC outreach" at bounding box center [910, 298] width 124 height 29
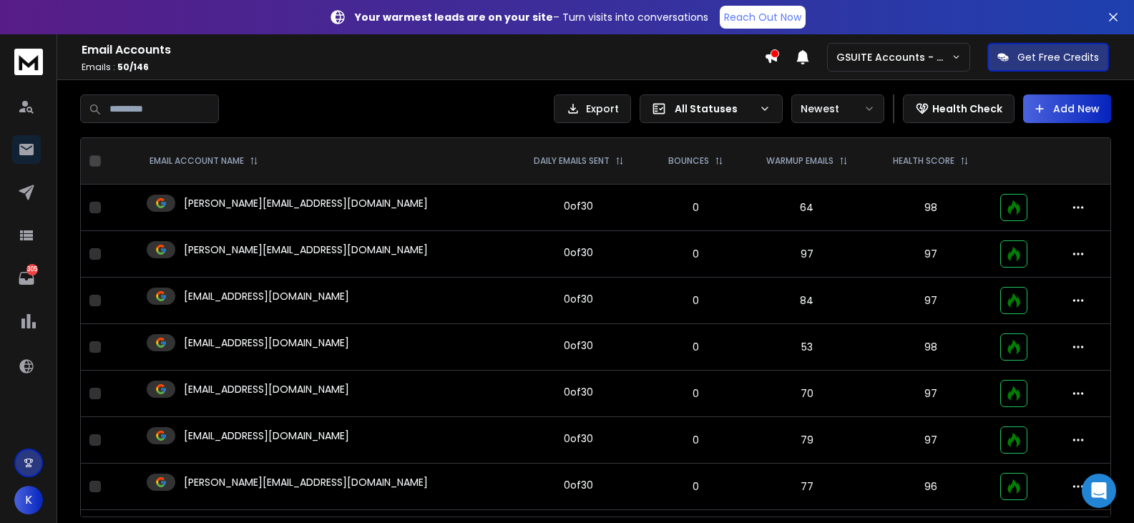
click at [714, 108] on p "All Statuses" at bounding box center [714, 109] width 79 height 14
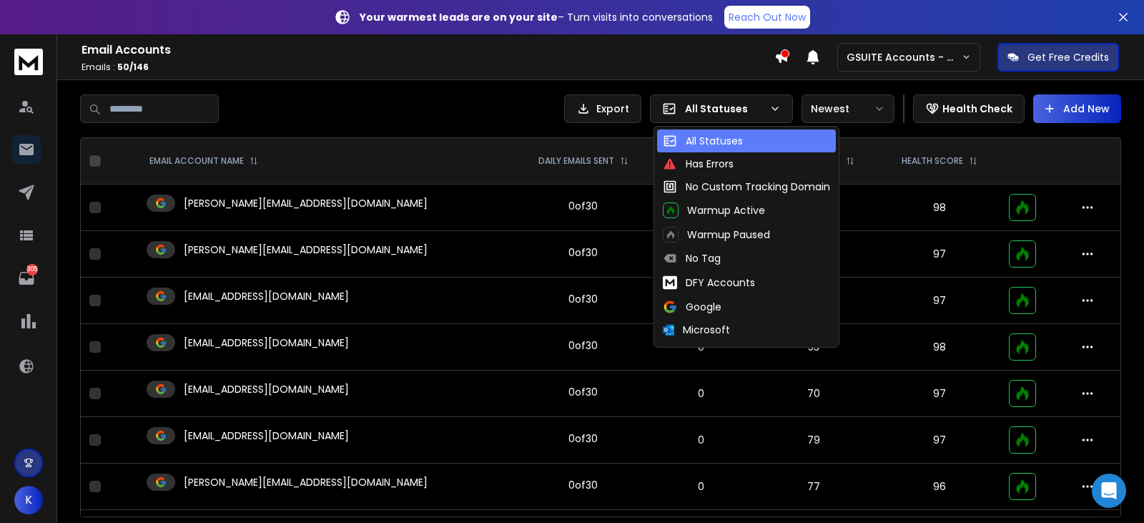
click at [714, 108] on p "All Statuses" at bounding box center [724, 109] width 79 height 14
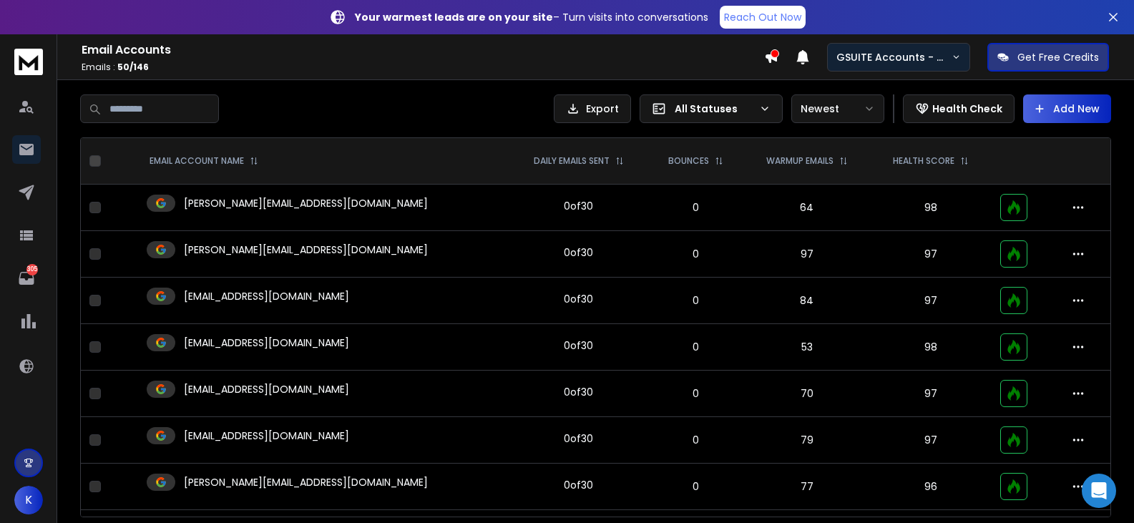
click at [897, 59] on p "GSUITE Accounts - YC outreach" at bounding box center [893, 57] width 115 height 14
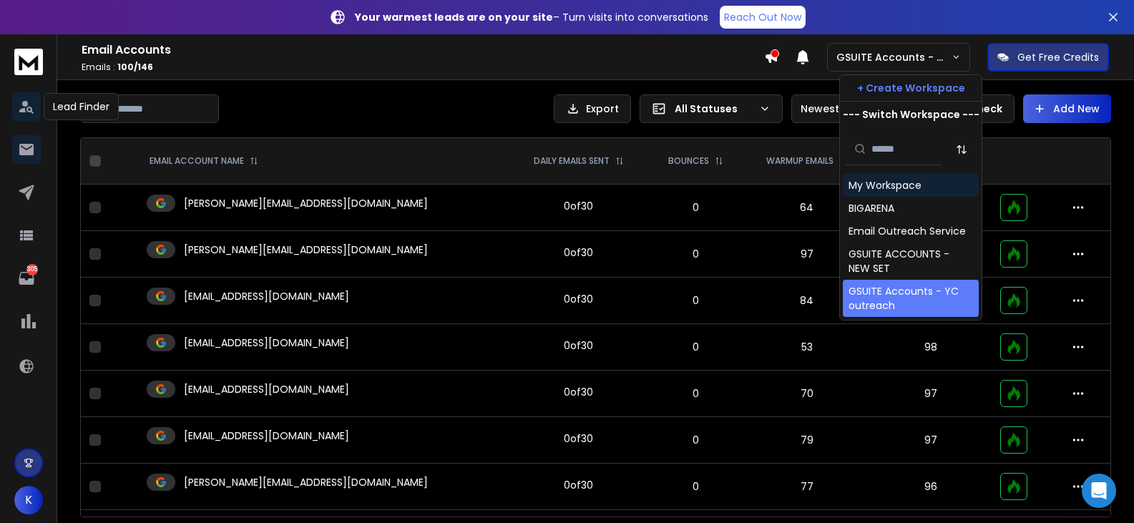
click at [32, 105] on icon at bounding box center [26, 106] width 17 height 17
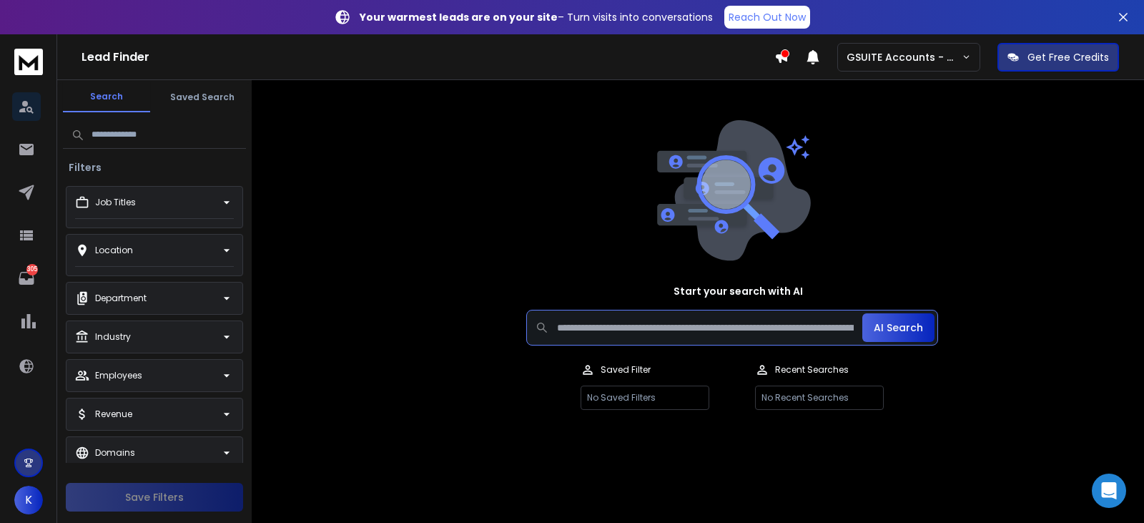
click at [30, 61] on img at bounding box center [28, 62] width 29 height 26
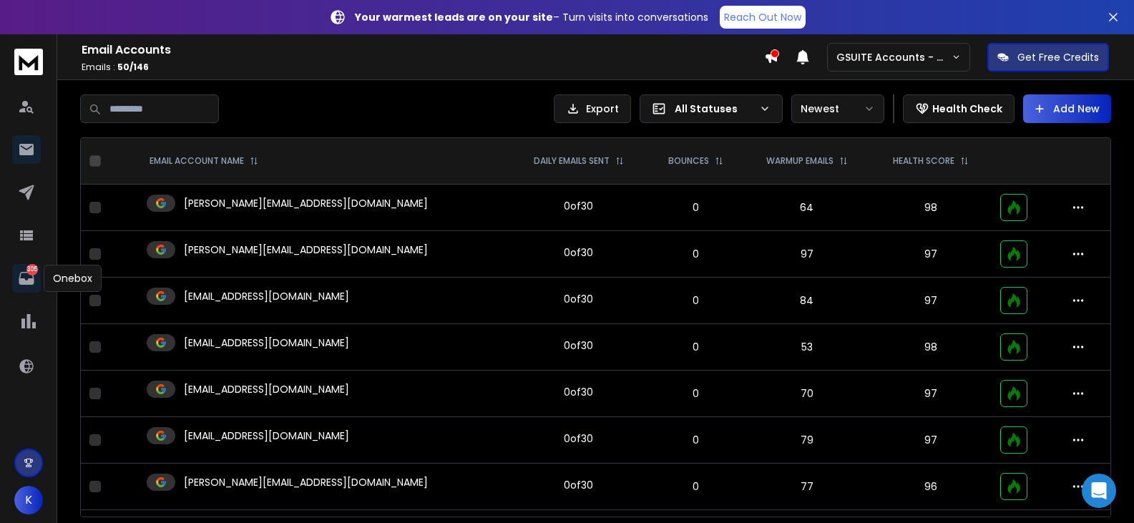
click at [29, 275] on p "305" at bounding box center [31, 269] width 11 height 11
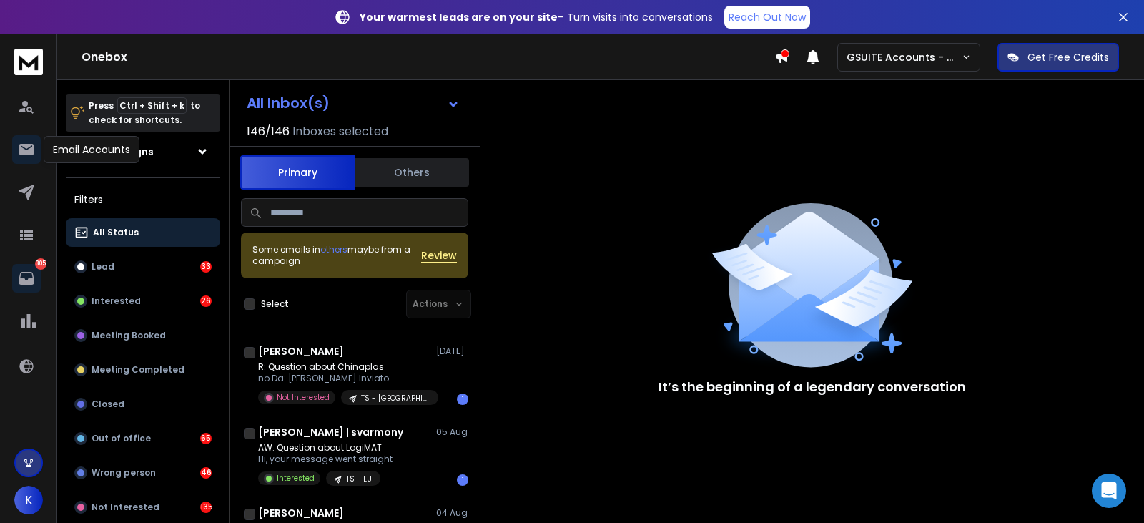
click at [34, 147] on icon at bounding box center [26, 149] width 17 height 17
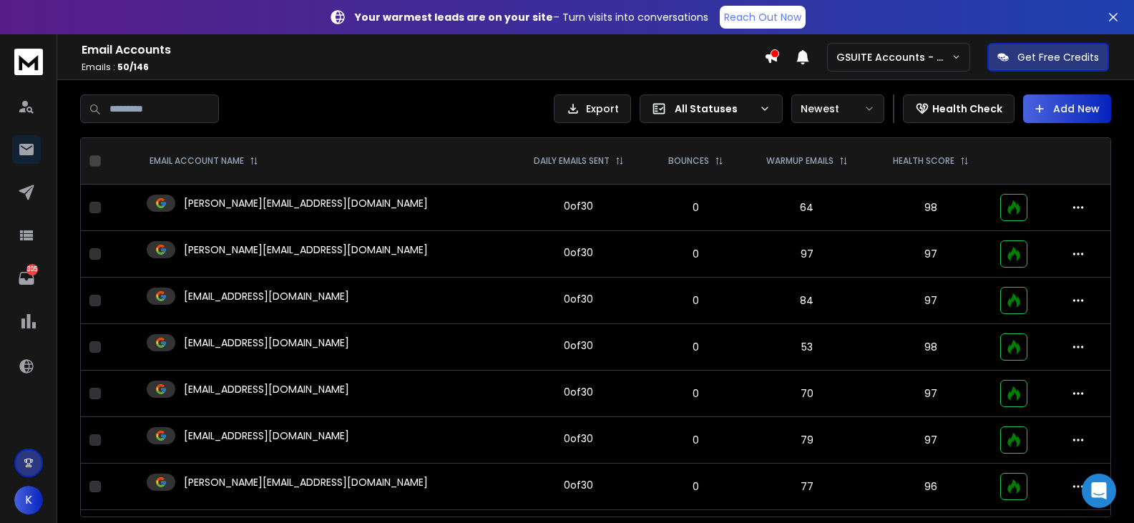
click at [29, 62] on img at bounding box center [28, 62] width 29 height 26
click at [26, 320] on icon at bounding box center [28, 320] width 21 height 21
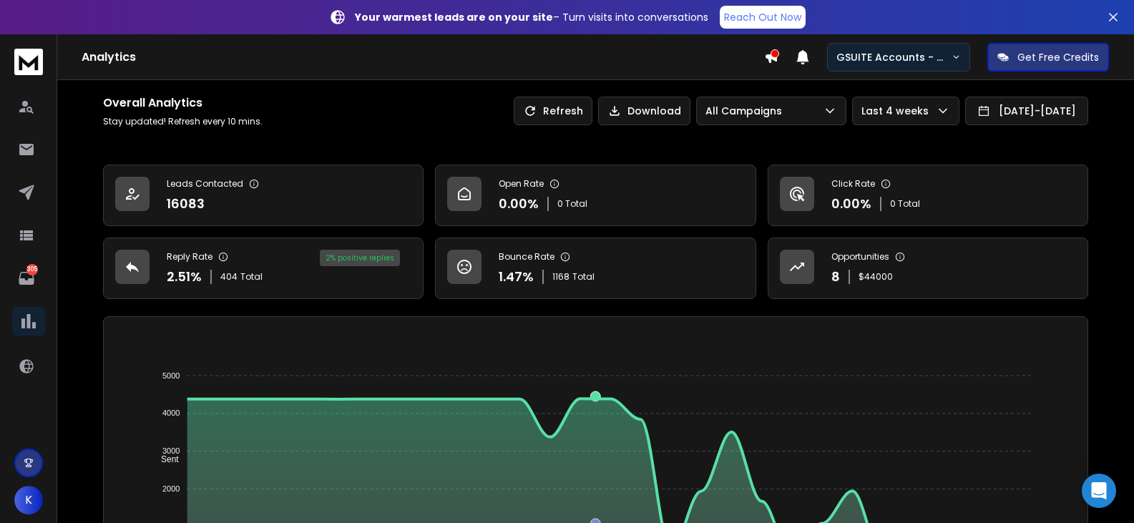
click at [937, 59] on p "GSUITE Accounts - YC outreach" at bounding box center [893, 57] width 115 height 14
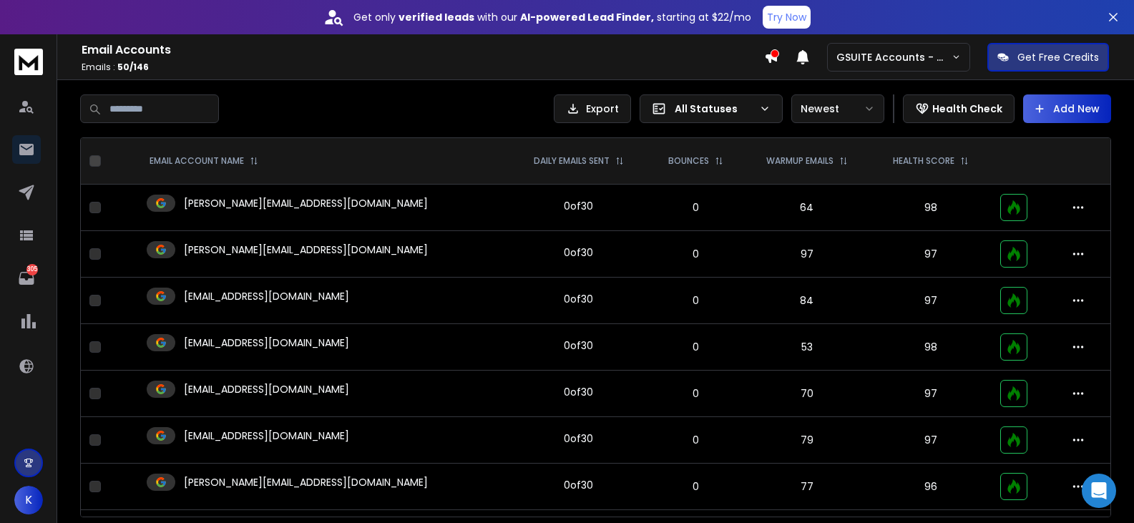
click at [1112, 16] on icon at bounding box center [1113, 17] width 9 height 9
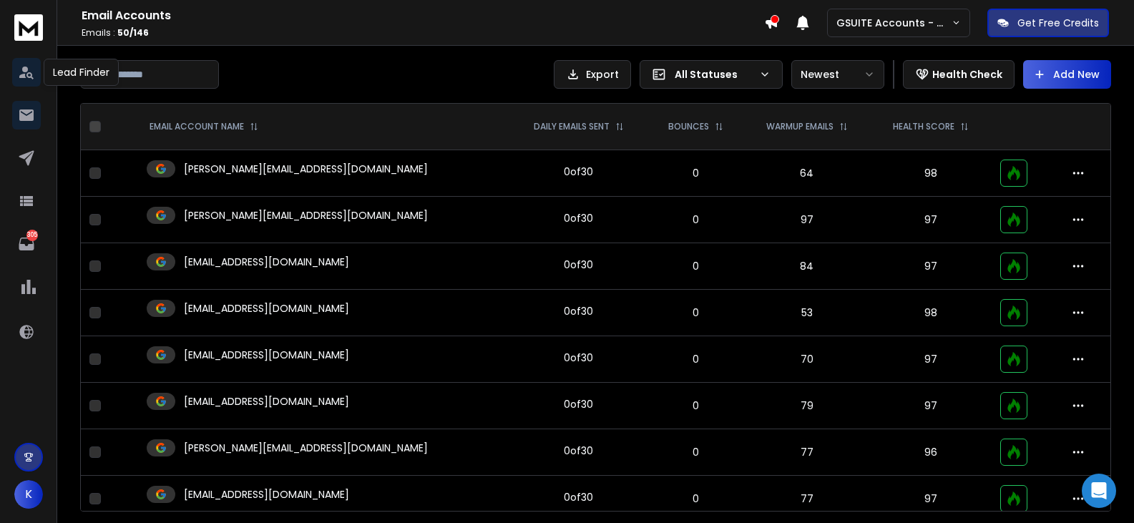
click at [24, 69] on circle at bounding box center [25, 70] width 6 height 6
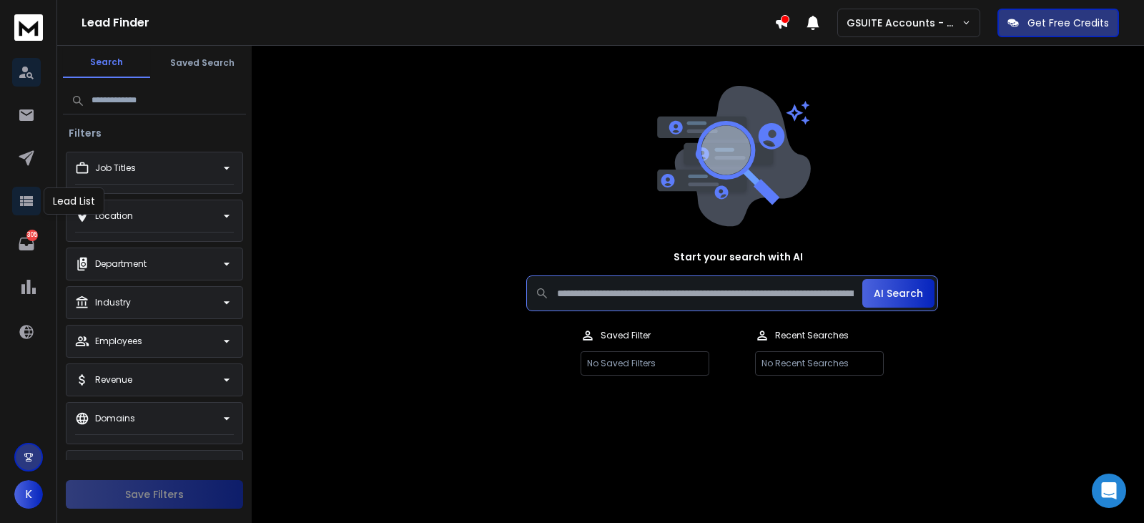
click at [24, 202] on icon at bounding box center [26, 201] width 13 height 10
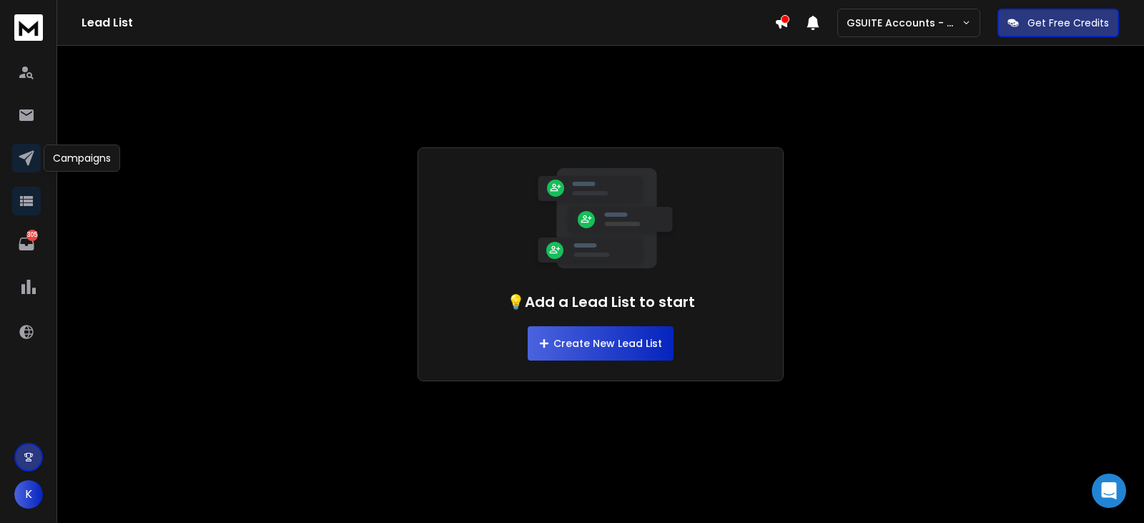
click at [29, 148] on link at bounding box center [26, 158] width 29 height 29
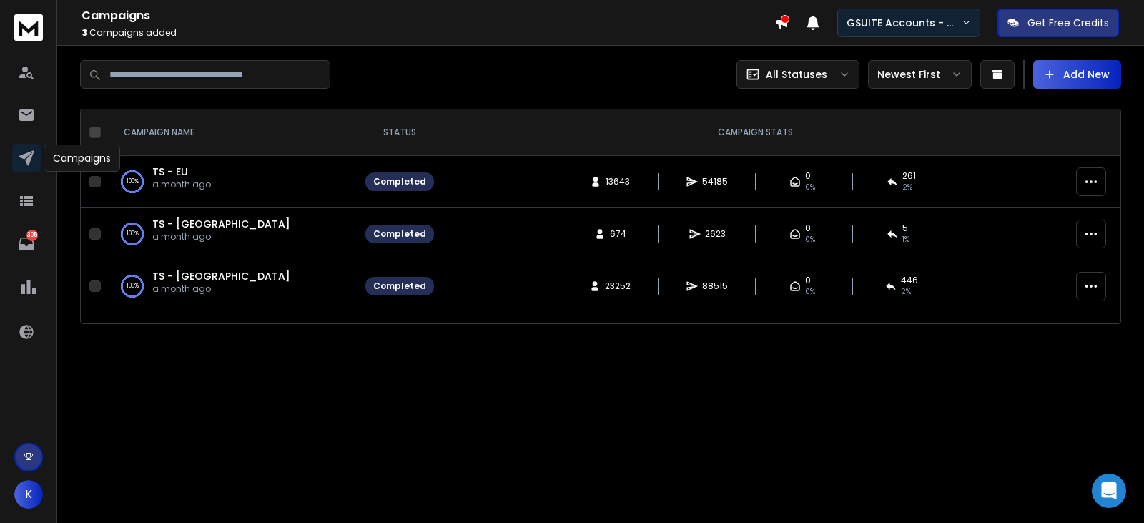
click at [946, 21] on p "GSUITE Accounts - YC outreach" at bounding box center [904, 23] width 115 height 14
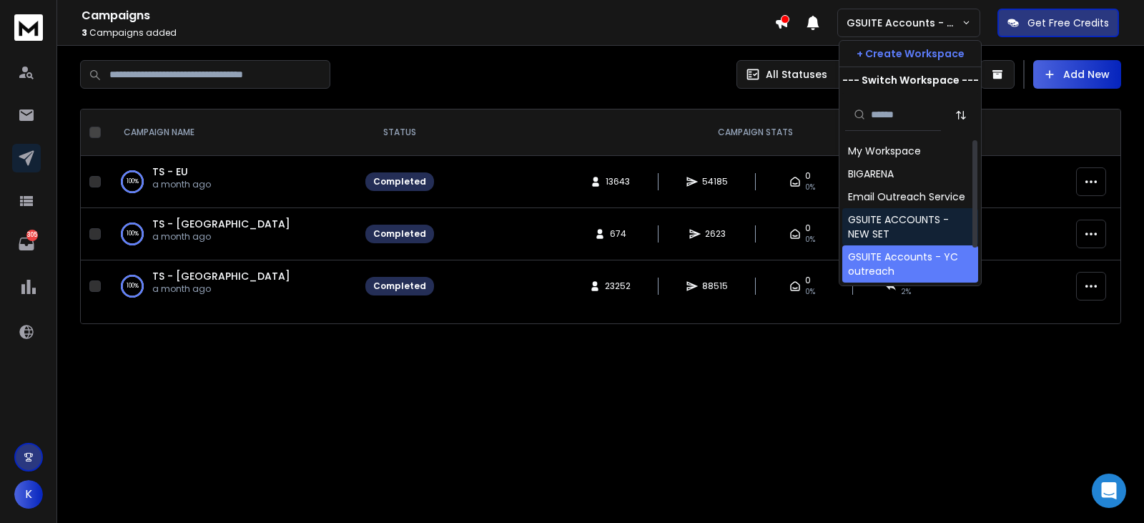
click at [905, 231] on div "GSUITE ACCOUNTS - NEW SET" at bounding box center [910, 226] width 124 height 29
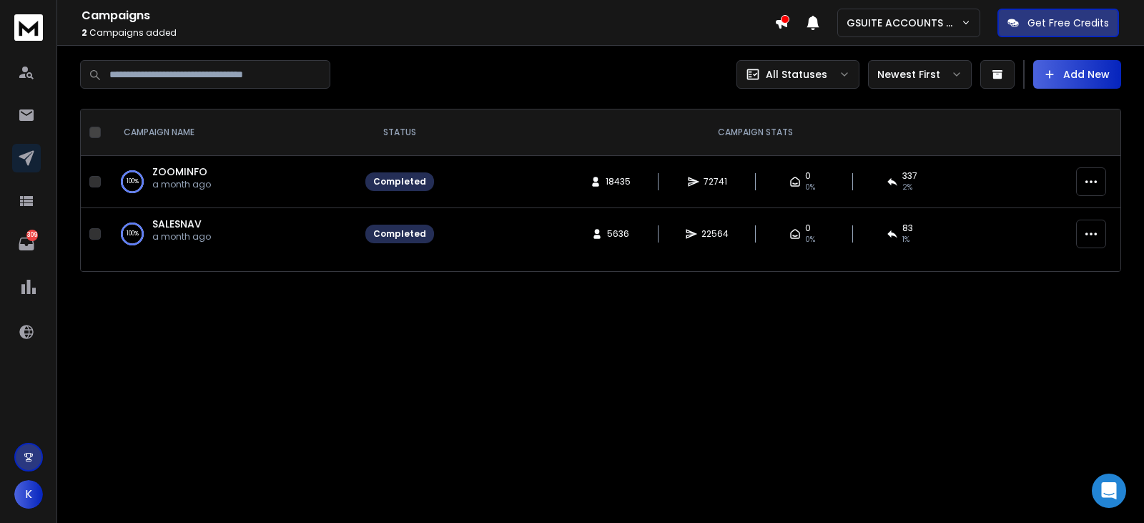
click at [242, 251] on td "100 % SALESNAV a month ago" at bounding box center [232, 234] width 250 height 52
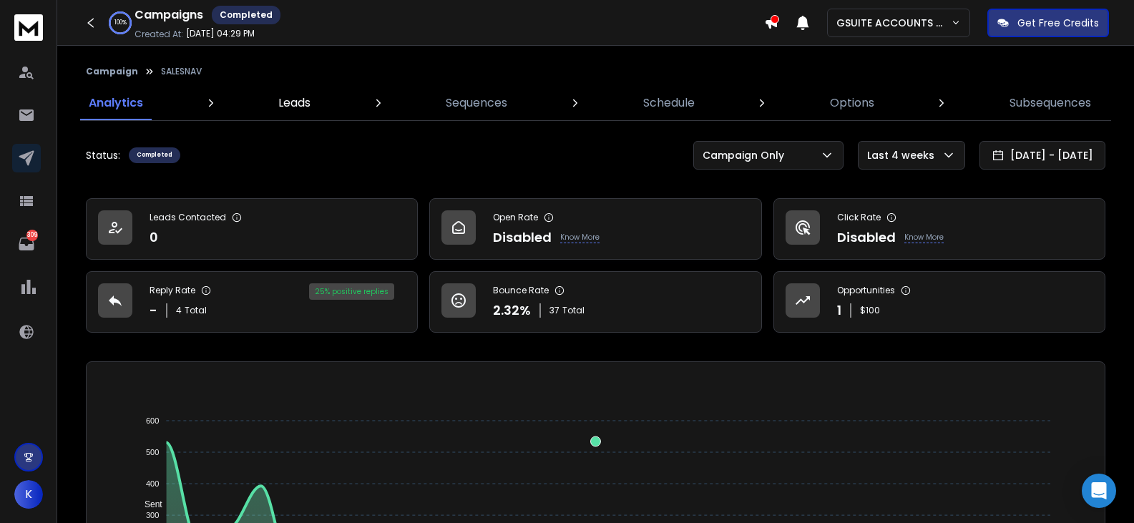
click at [310, 102] on link "Leads" at bounding box center [294, 103] width 49 height 34
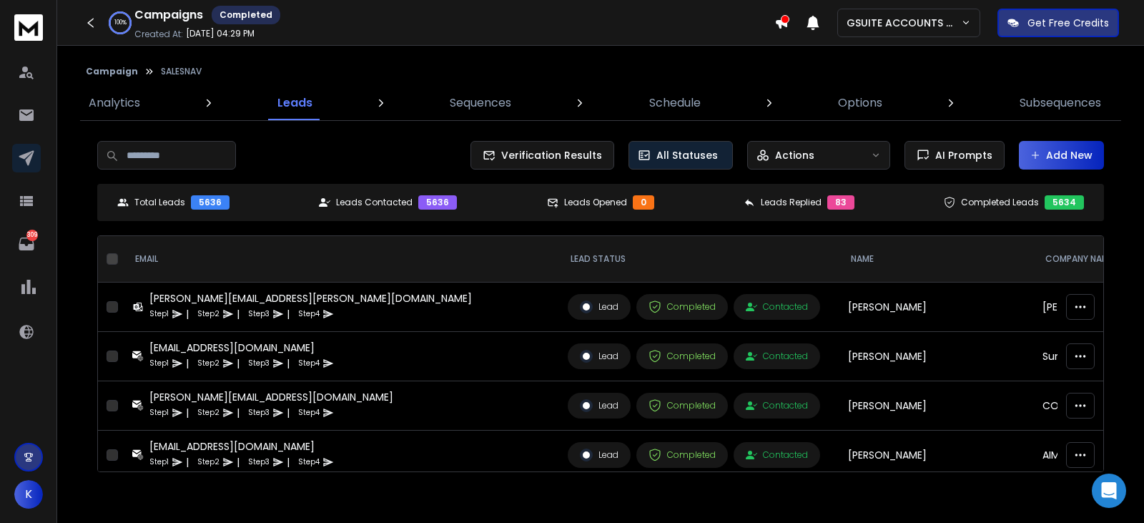
click at [712, 157] on p "All Statuses" at bounding box center [688, 155] width 62 height 14
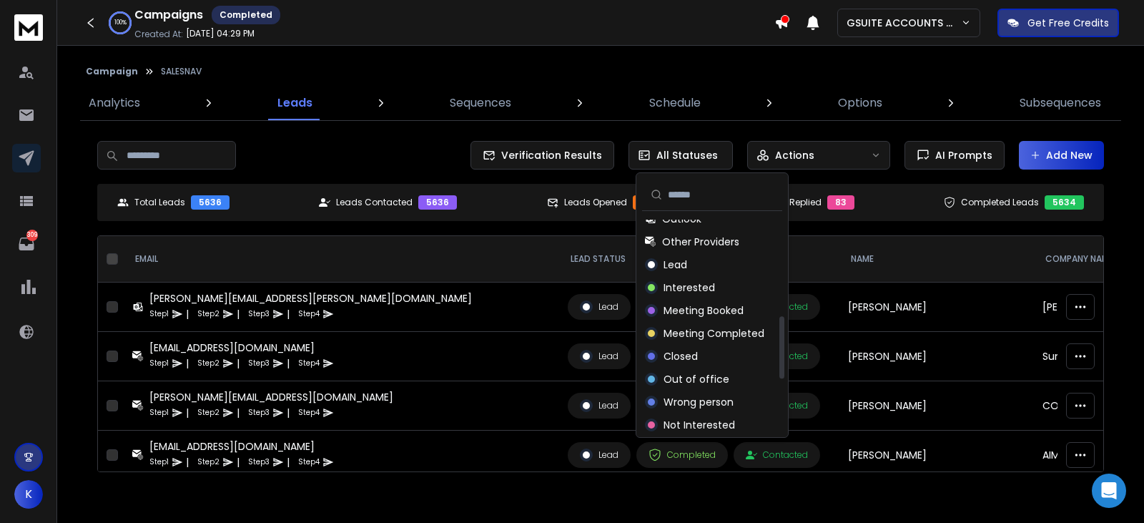
scroll to position [518, 0]
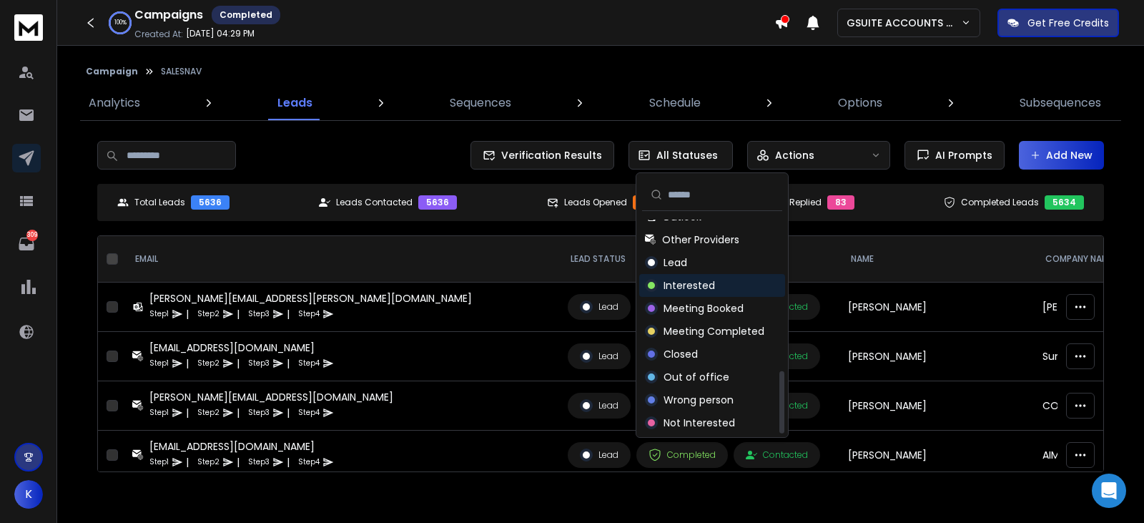
click at [717, 279] on div "Interested" at bounding box center [712, 285] width 146 height 23
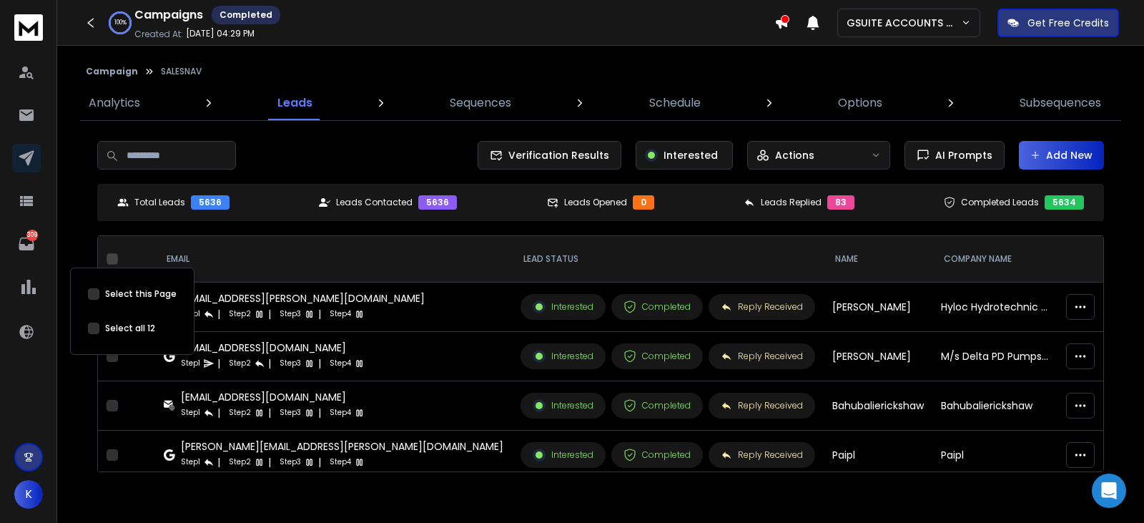
click at [94, 328] on button "Select this Page" at bounding box center [93, 328] width 11 height 11
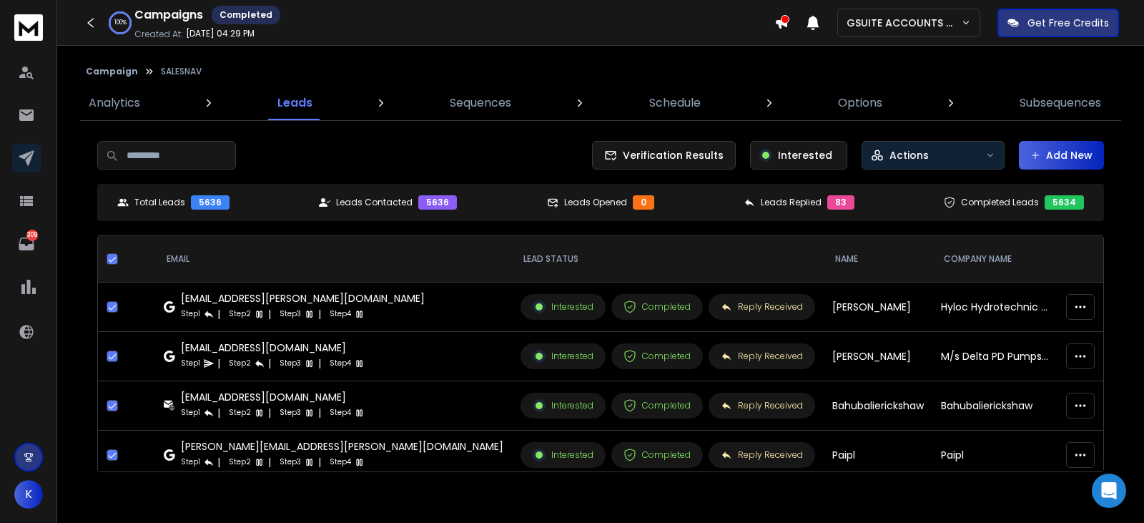
click at [909, 159] on p "Actions" at bounding box center [909, 155] width 39 height 14
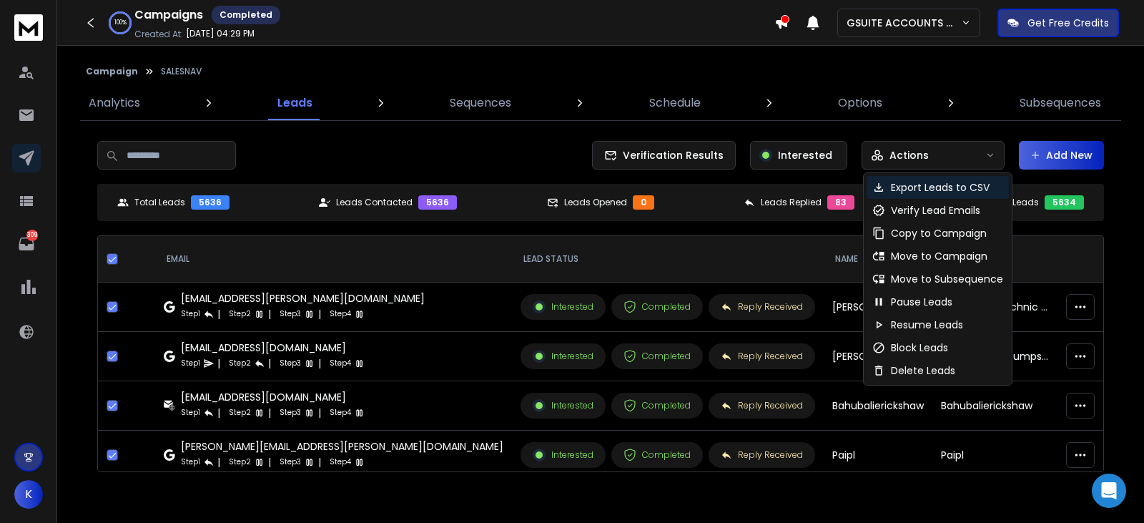
click at [912, 185] on p "Export Leads to CSV" at bounding box center [940, 187] width 99 height 14
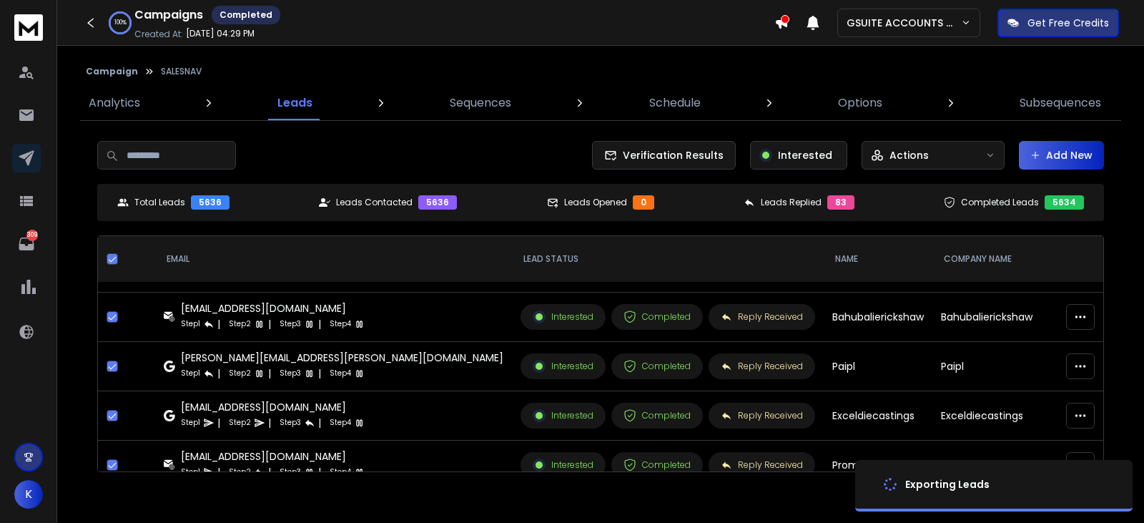
scroll to position [0, 0]
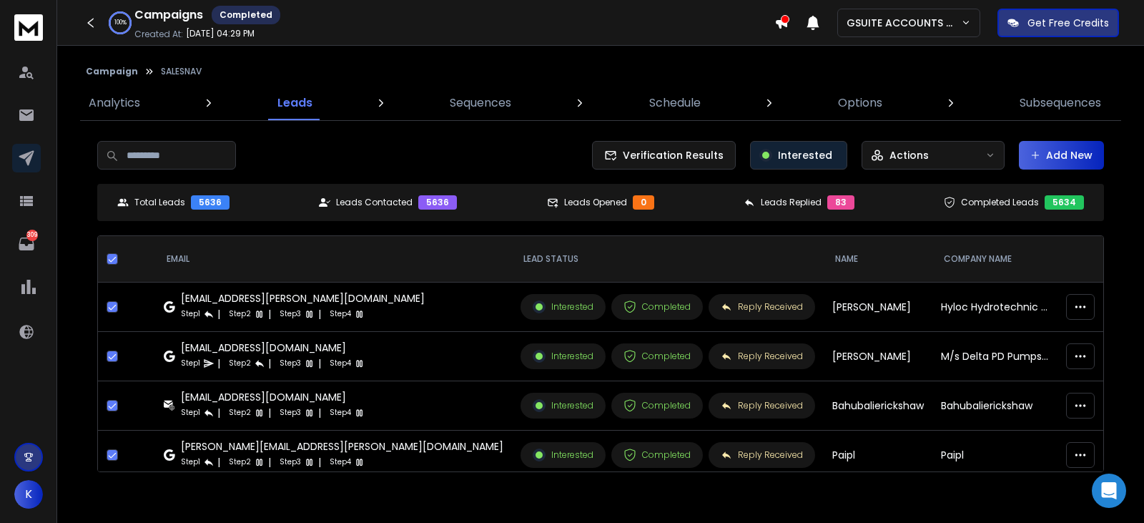
click at [841, 156] on button "Interested" at bounding box center [798, 155] width 97 height 29
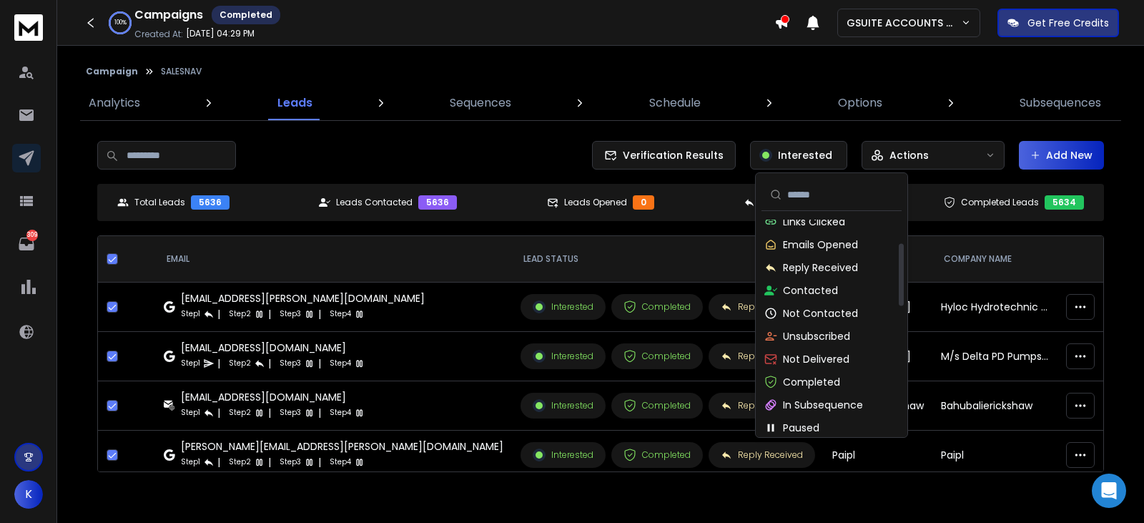
scroll to position [17, 0]
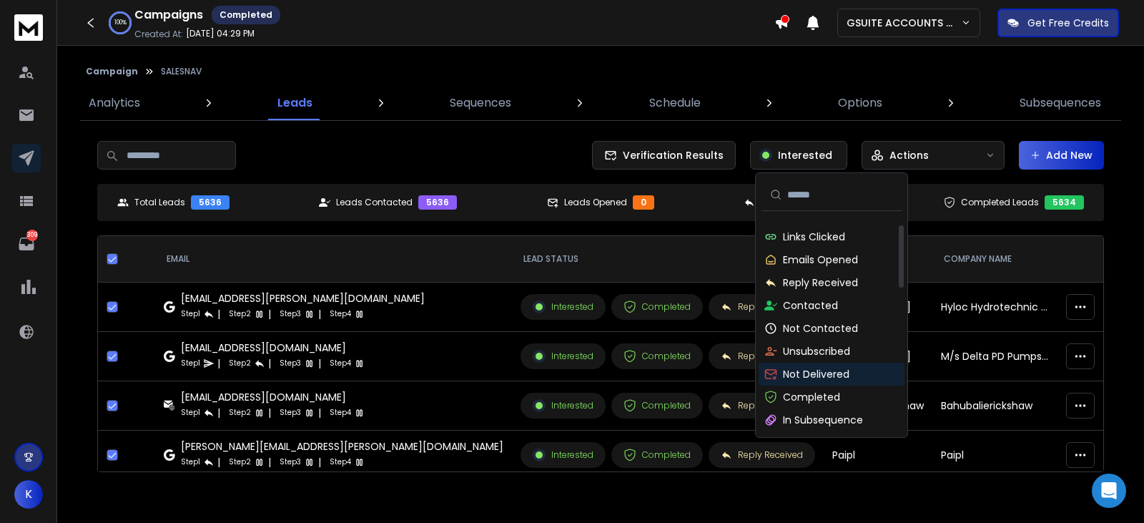
click at [823, 367] on p "Not Delivered" at bounding box center [816, 374] width 67 height 14
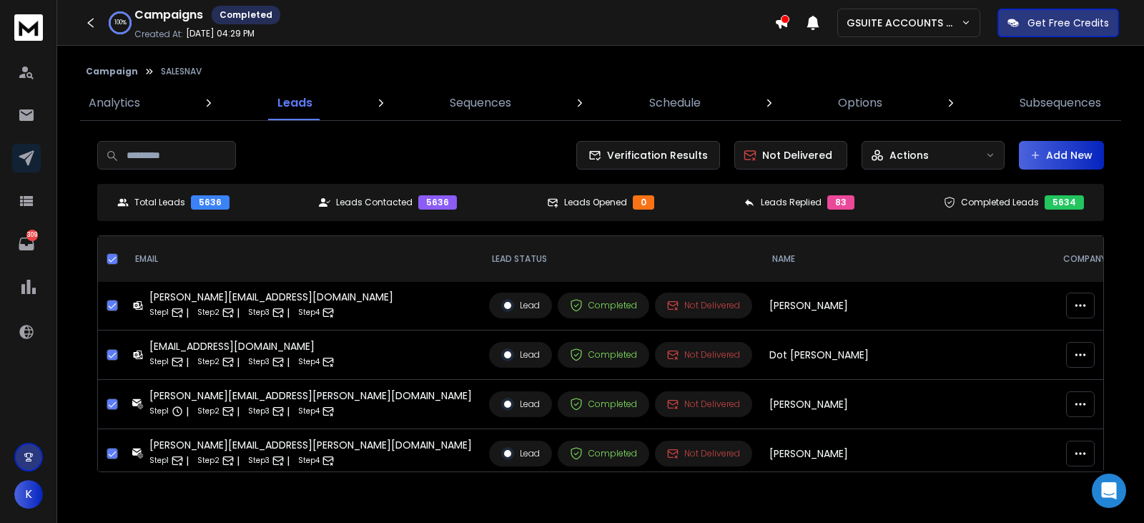
scroll to position [644, 0]
click at [917, 152] on p "Actions" at bounding box center [909, 155] width 39 height 14
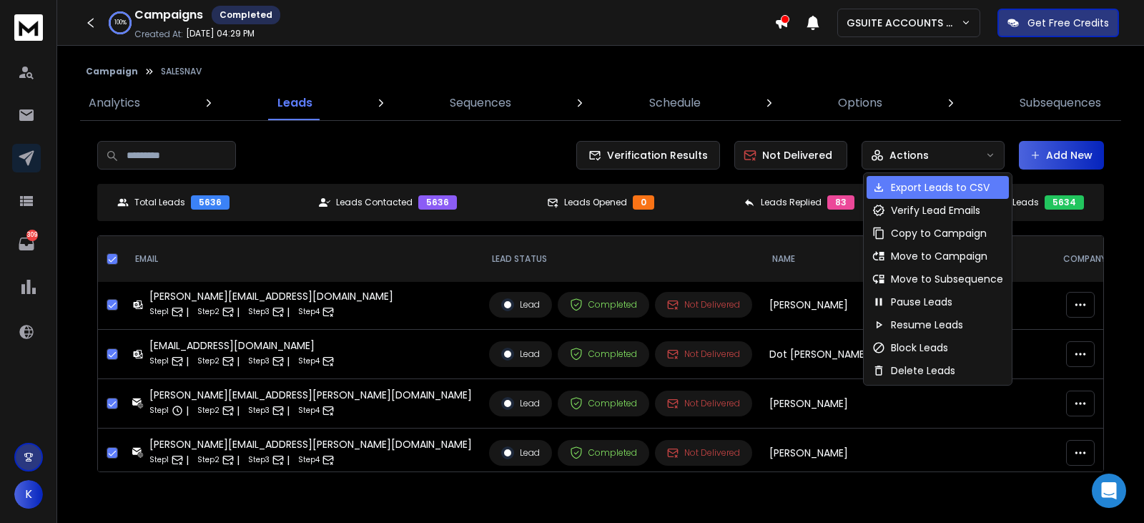
click at [923, 191] on p "Export Leads to CSV" at bounding box center [940, 187] width 99 height 14
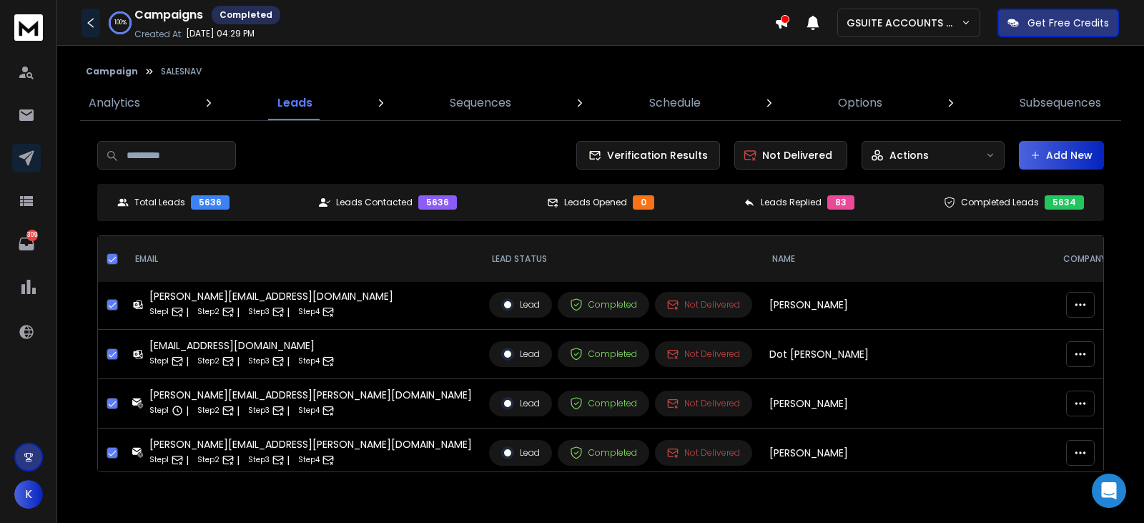
click at [92, 24] on icon at bounding box center [90, 22] width 13 height 13
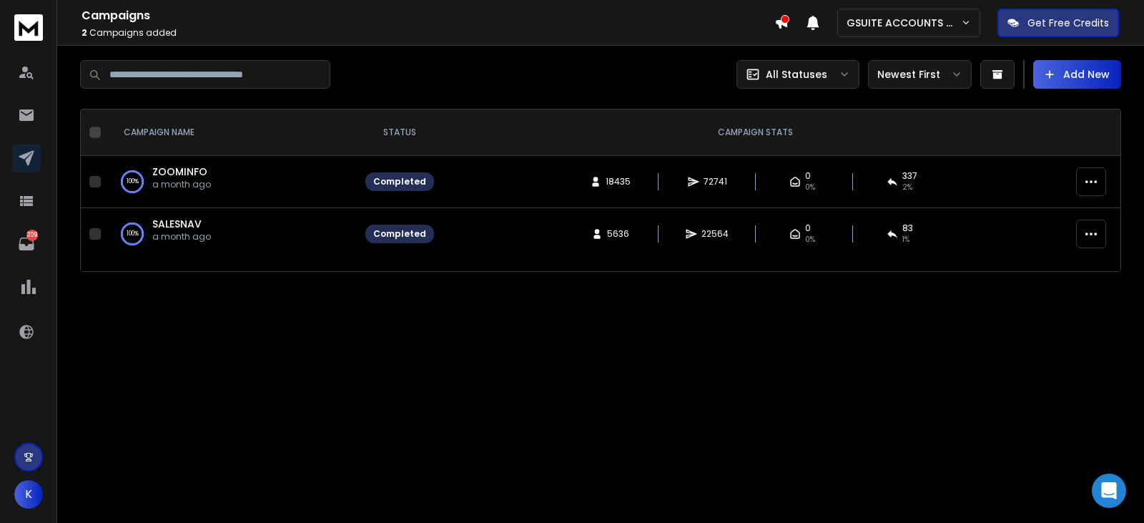
click at [214, 179] on div "100 % ZOOMINFO a month ago" at bounding box center [232, 182] width 222 height 34
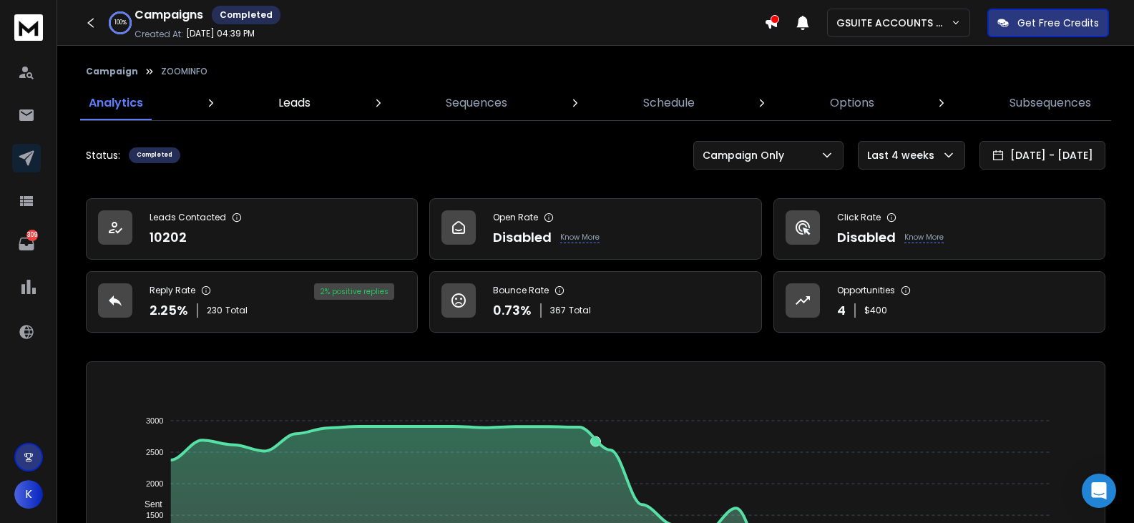
click at [304, 98] on p "Leads" at bounding box center [294, 102] width 32 height 17
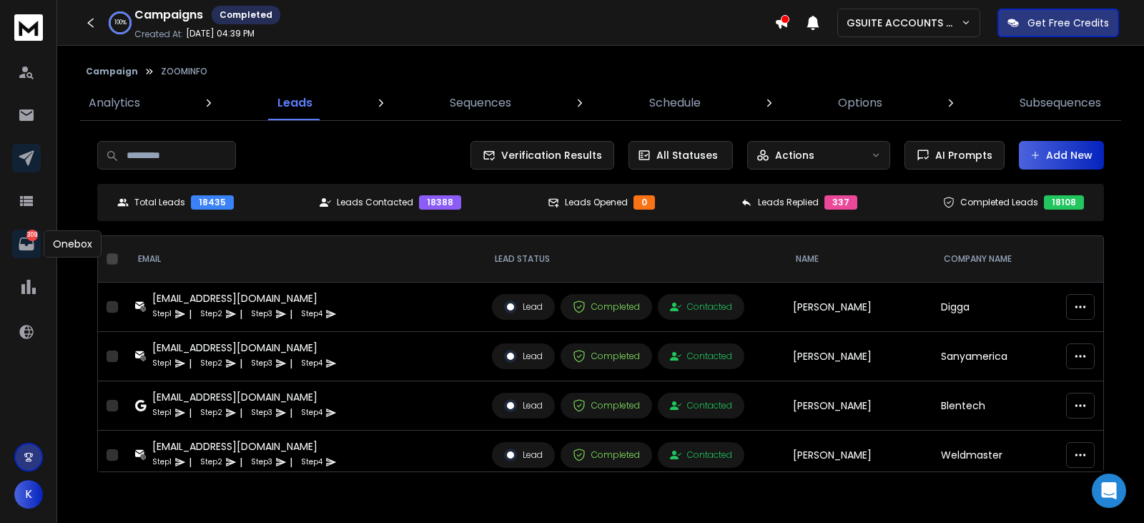
click at [23, 240] on icon at bounding box center [26, 243] width 17 height 17
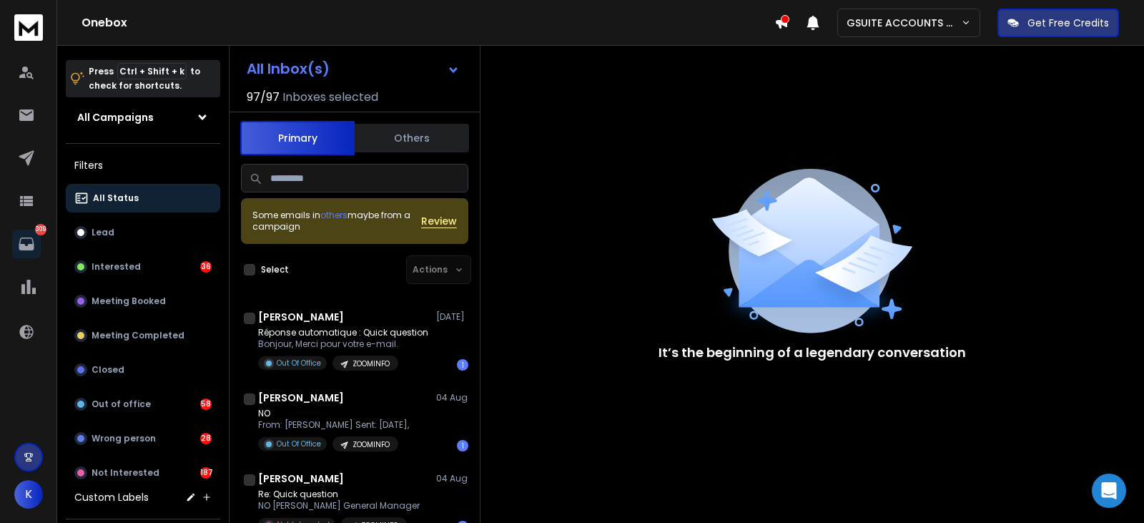
click at [331, 171] on input at bounding box center [354, 178] width 227 height 29
paste input "**********"
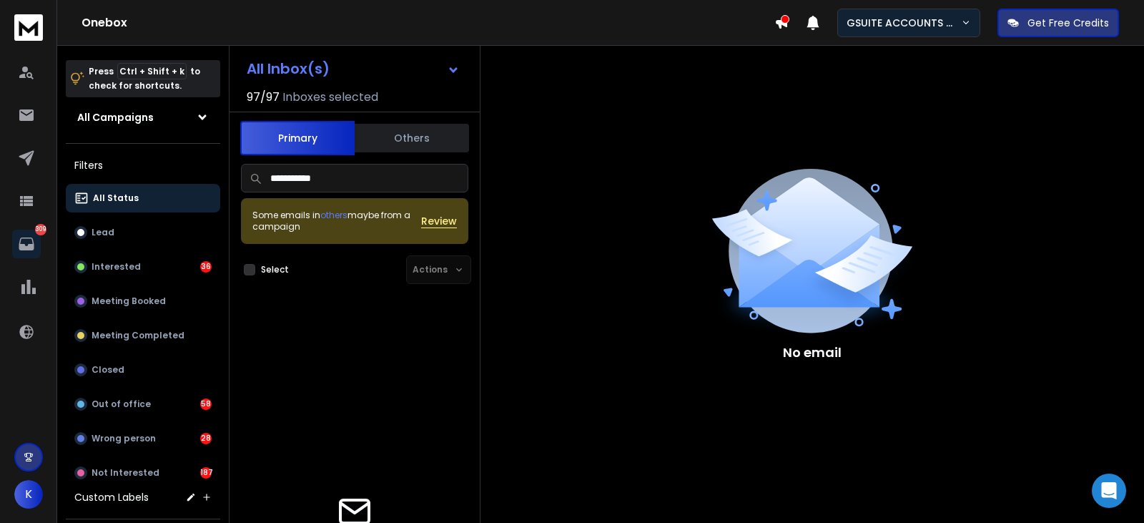
type input "**********"
click at [906, 30] on button "GSUITE ACCOUNTS - NEW SET" at bounding box center [909, 23] width 143 height 29
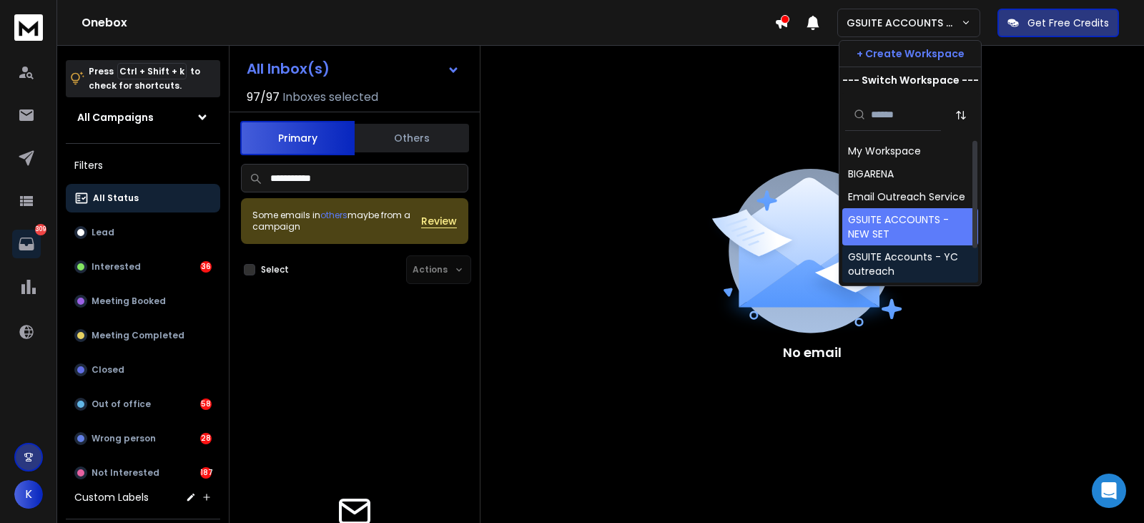
scroll to position [46, 0]
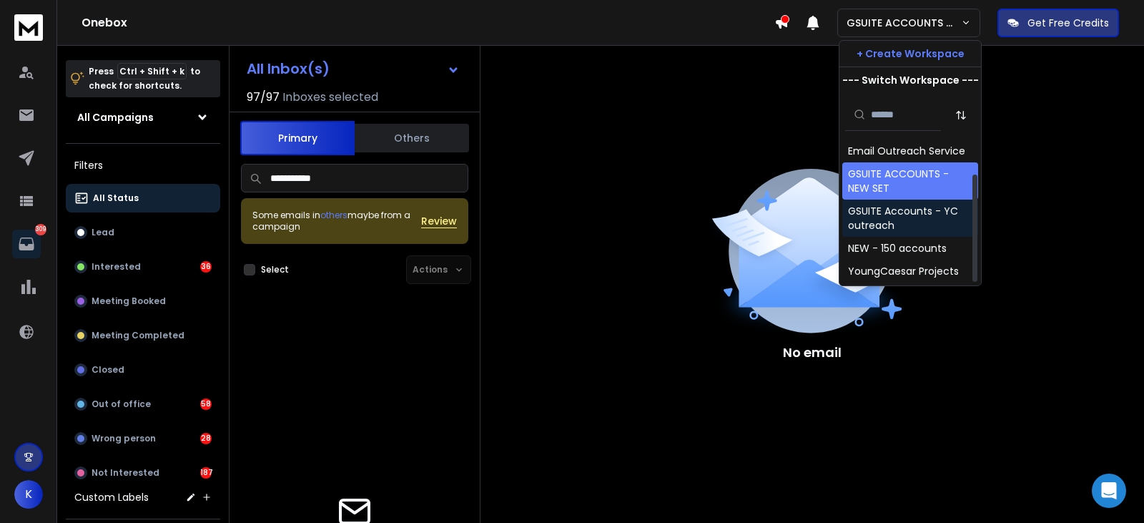
click at [911, 227] on div "GSUITE Accounts - YC outreach" at bounding box center [910, 218] width 124 height 29
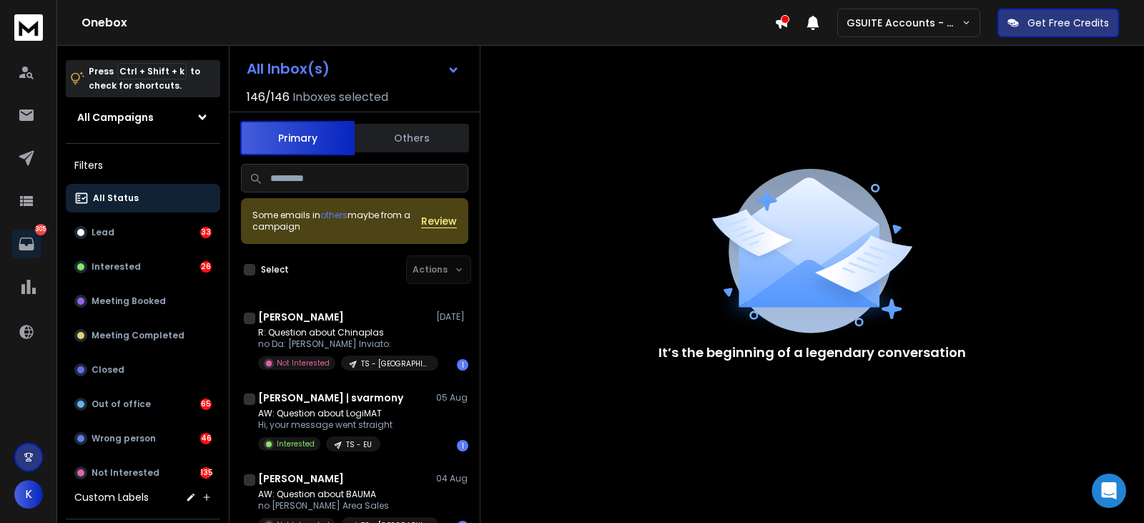
click at [317, 175] on input at bounding box center [354, 178] width 227 height 29
paste input "**********"
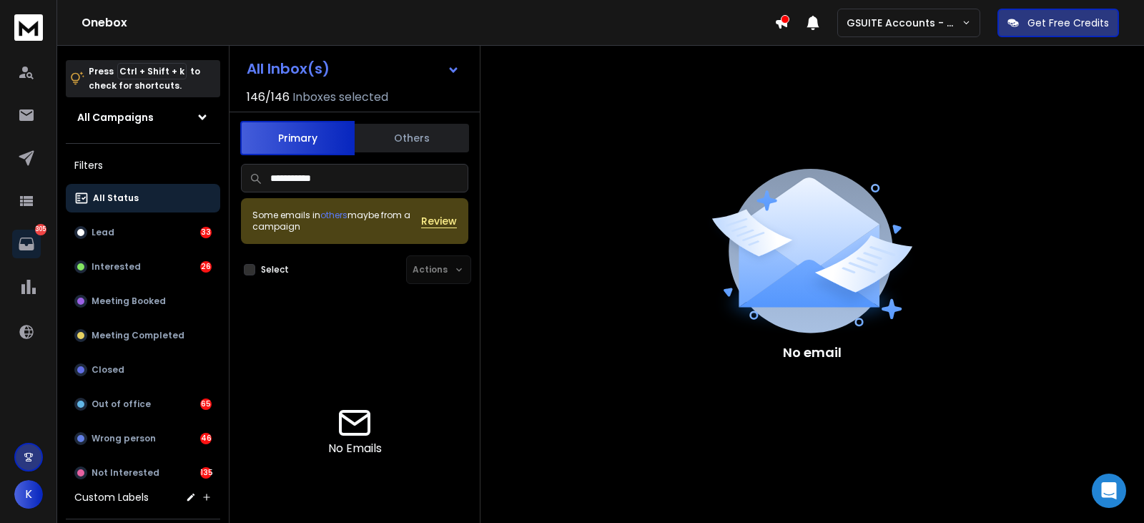
scroll to position [92, 0]
type input "**********"
click at [936, 25] on p "GSUITE Accounts - YC outreach" at bounding box center [904, 23] width 115 height 14
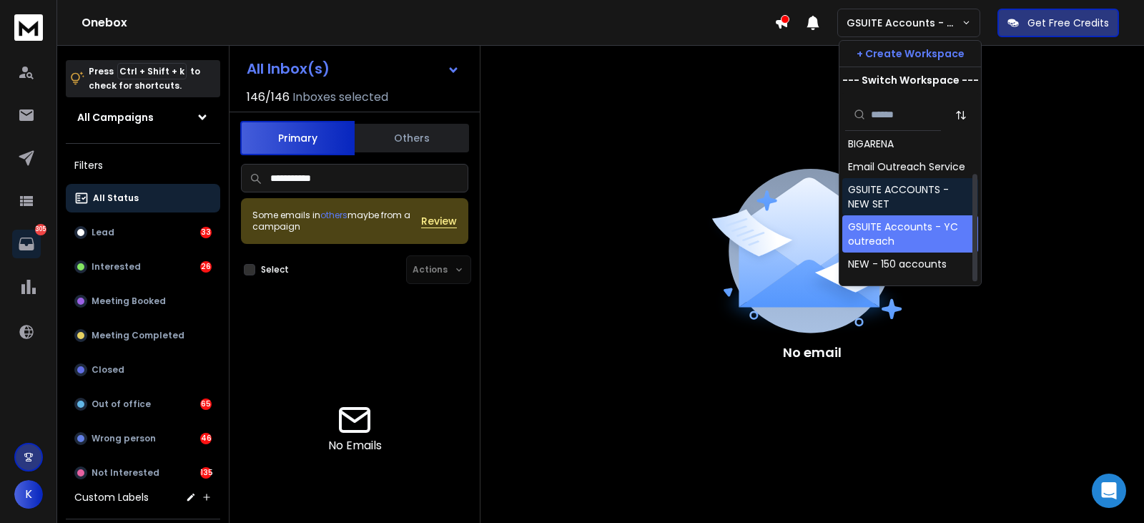
scroll to position [46, 0]
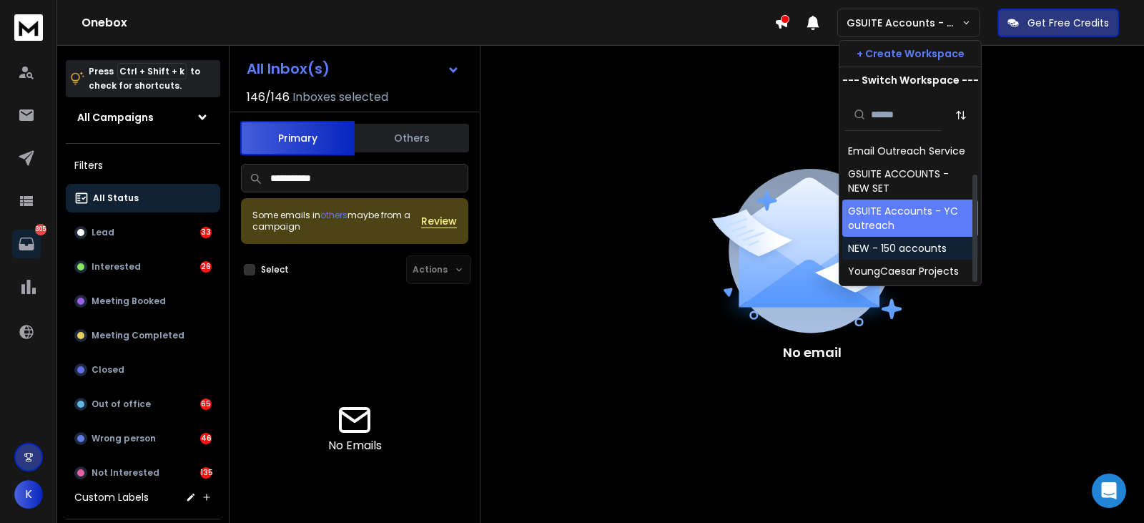
click at [916, 246] on div "NEW - 150 accounts" at bounding box center [897, 248] width 99 height 14
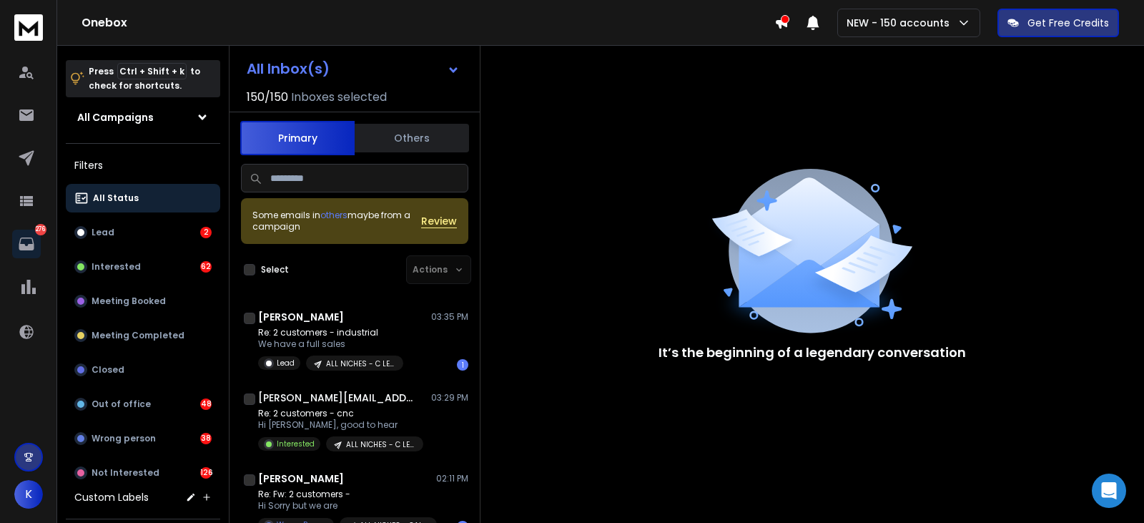
click at [368, 175] on input at bounding box center [354, 178] width 227 height 29
paste input "**********"
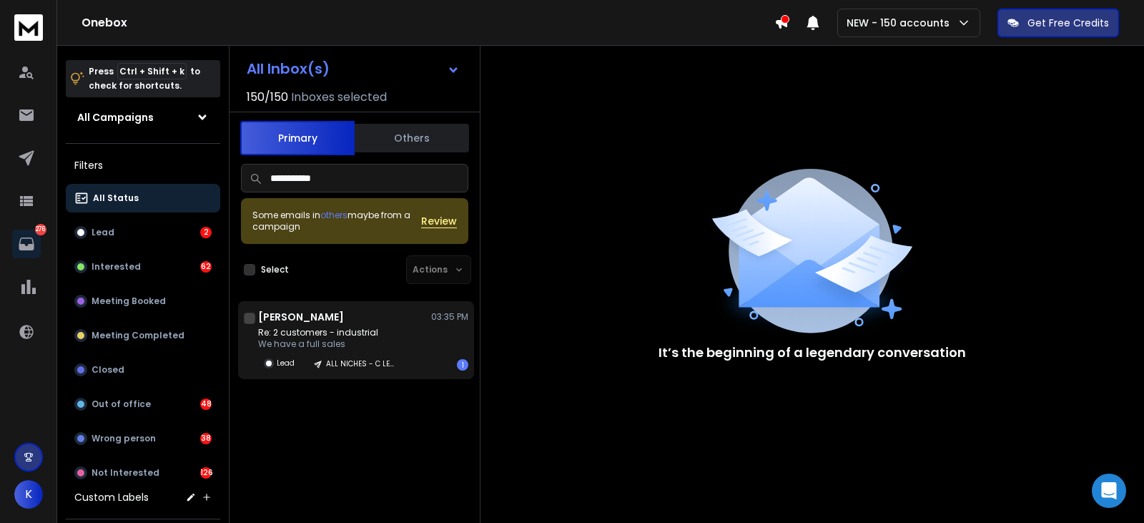
type input "**********"
click at [375, 336] on p "Re: 2 customers - industrial" at bounding box center [330, 332] width 145 height 11
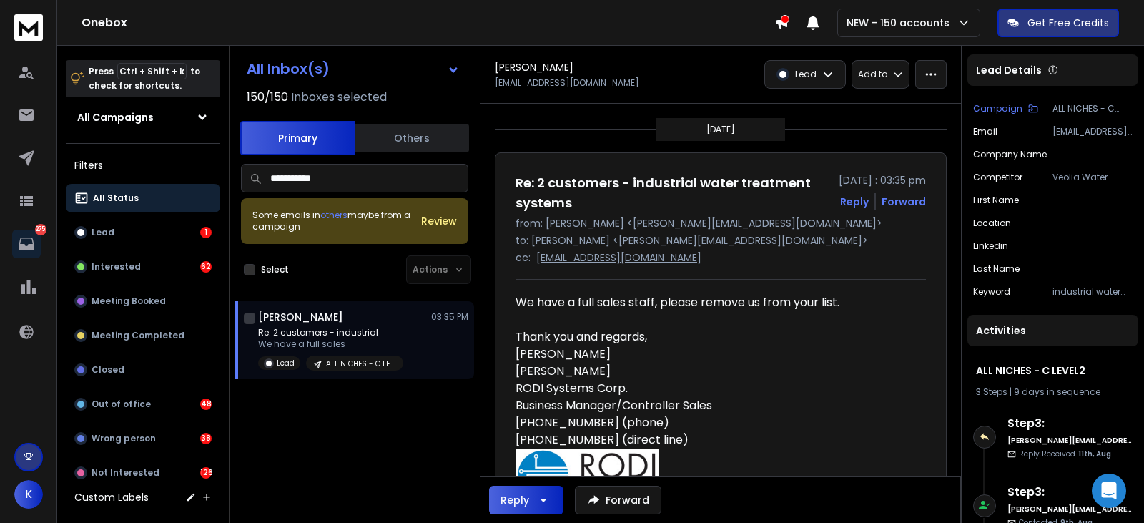
click at [535, 497] on icon "button" at bounding box center [543, 499] width 17 height 17
click at [531, 500] on div "Reply" at bounding box center [527, 499] width 52 height 17
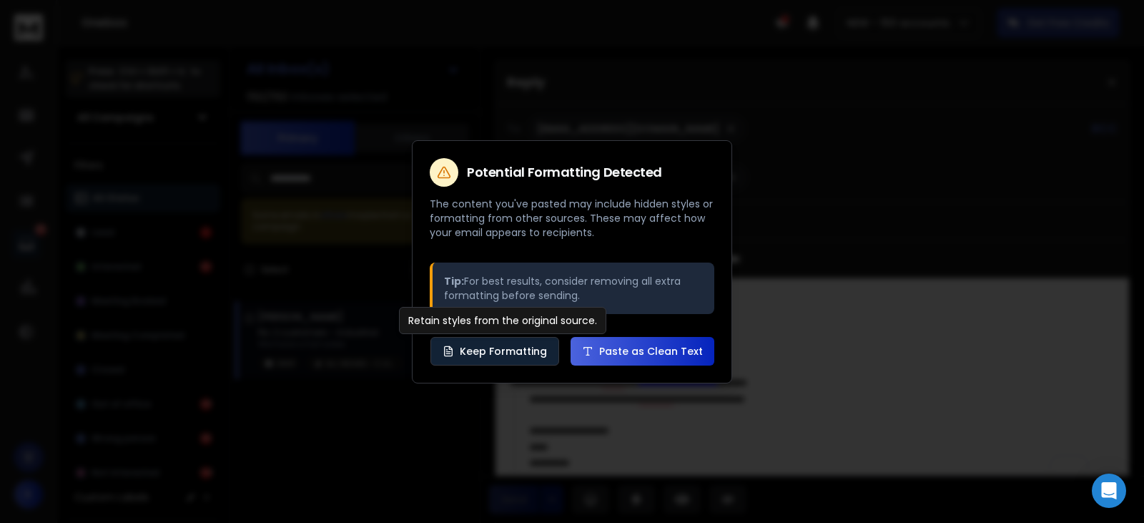
click at [495, 356] on button "Keep Formatting" at bounding box center [495, 351] width 129 height 29
click at [518, 356] on button "Keep Formatting" at bounding box center [495, 351] width 129 height 29
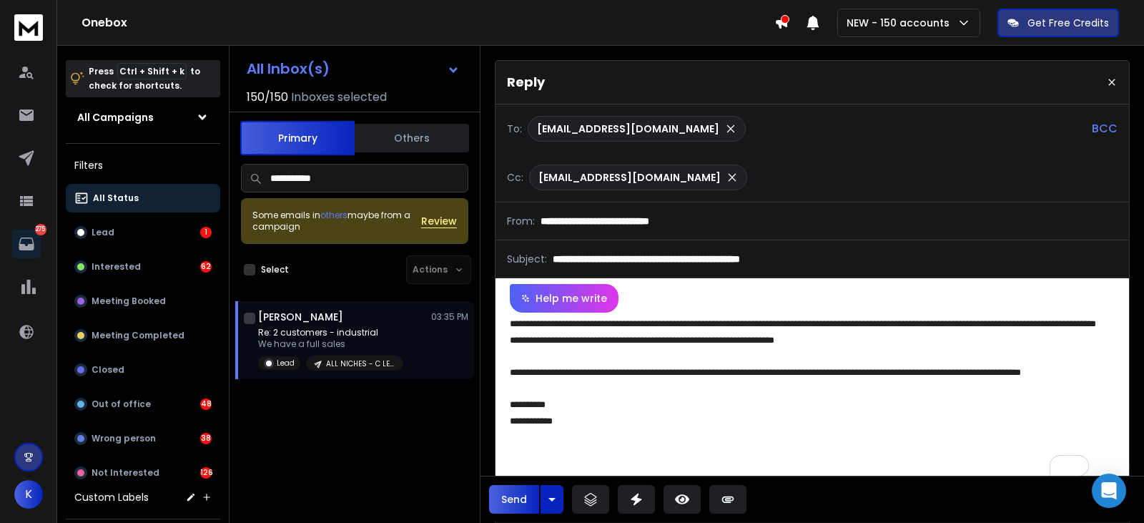
scroll to position [72, 0]
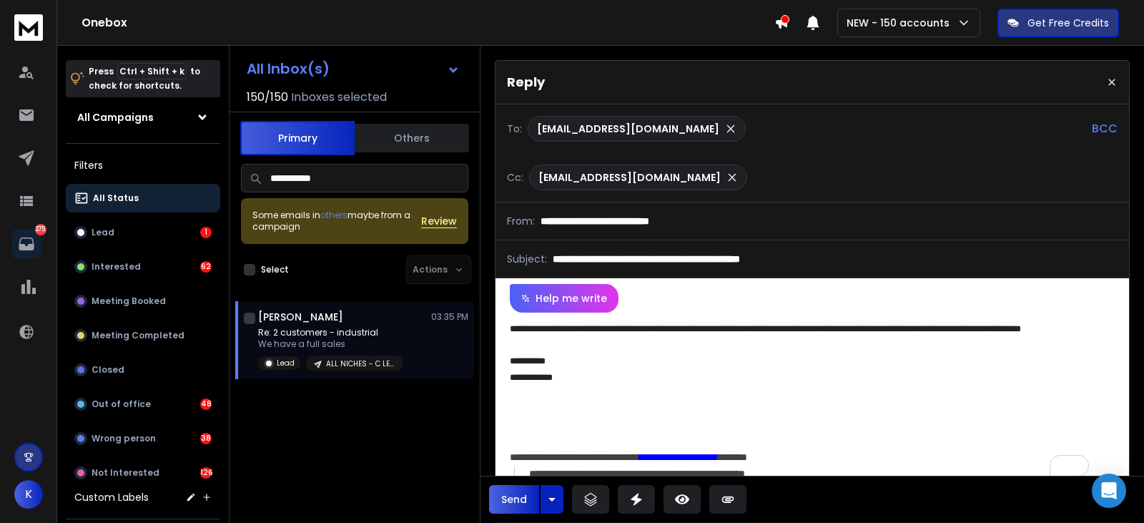
click at [512, 504] on button "Send" at bounding box center [514, 499] width 50 height 29
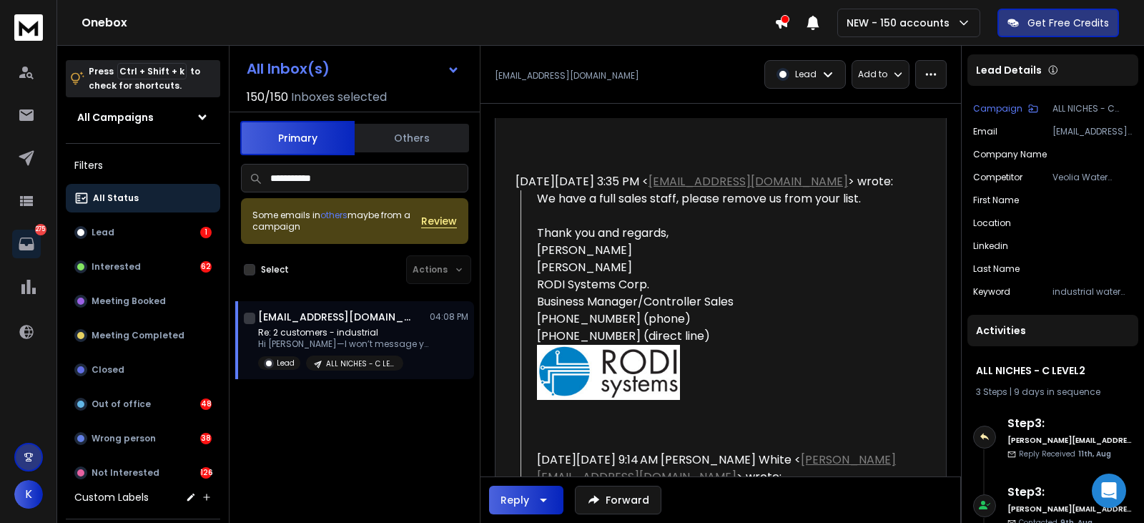
scroll to position [358, 0]
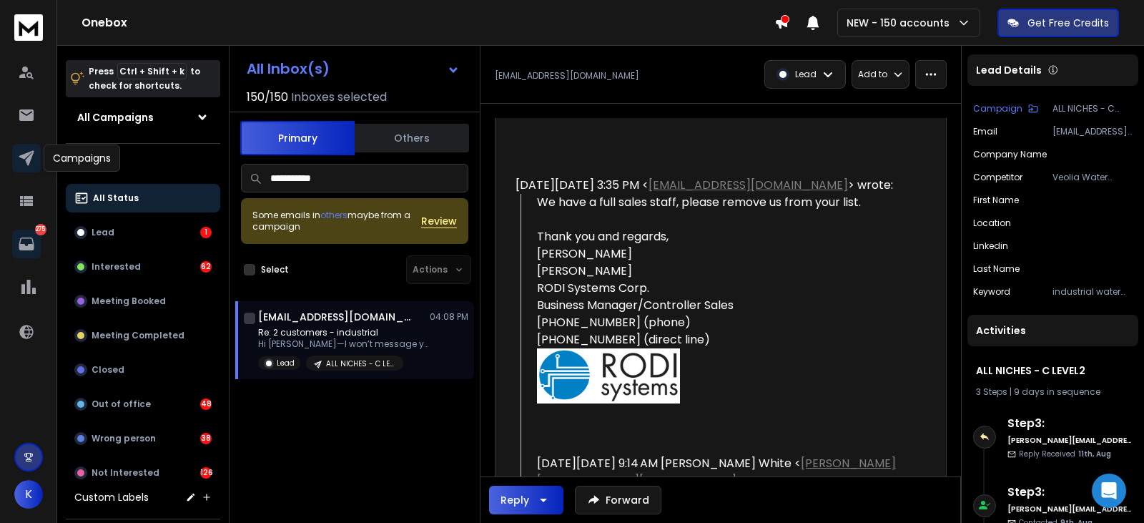
click at [20, 154] on icon at bounding box center [26, 157] width 17 height 17
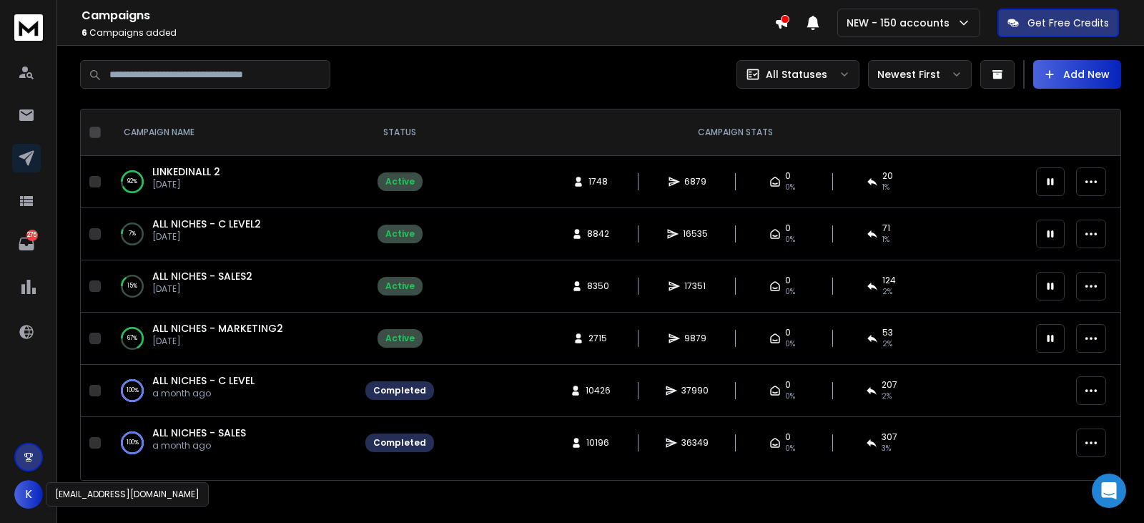
click at [28, 493] on span "K" at bounding box center [28, 494] width 29 height 29
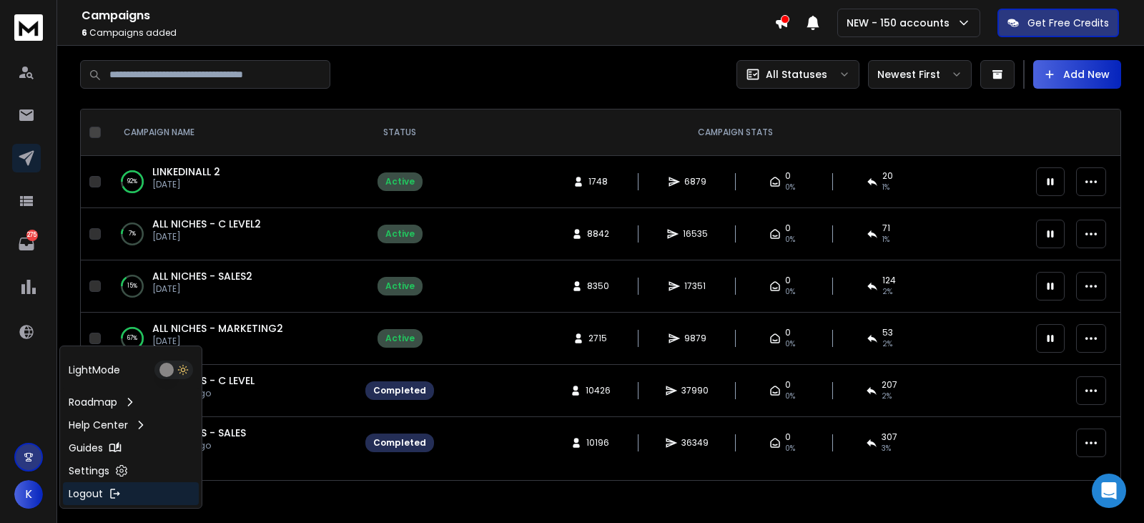
click at [95, 497] on p "Logout" at bounding box center [86, 493] width 34 height 14
